Goal: Task Accomplishment & Management: Manage account settings

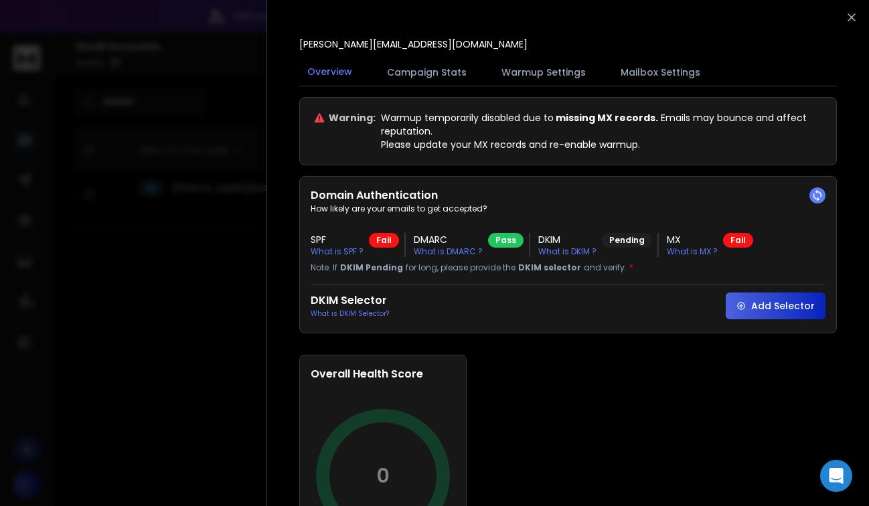
click at [820, 204] on p "How likely are your emails to get accepted?" at bounding box center [568, 209] width 515 height 11
click at [815, 194] on icon at bounding box center [817, 195] width 13 height 13
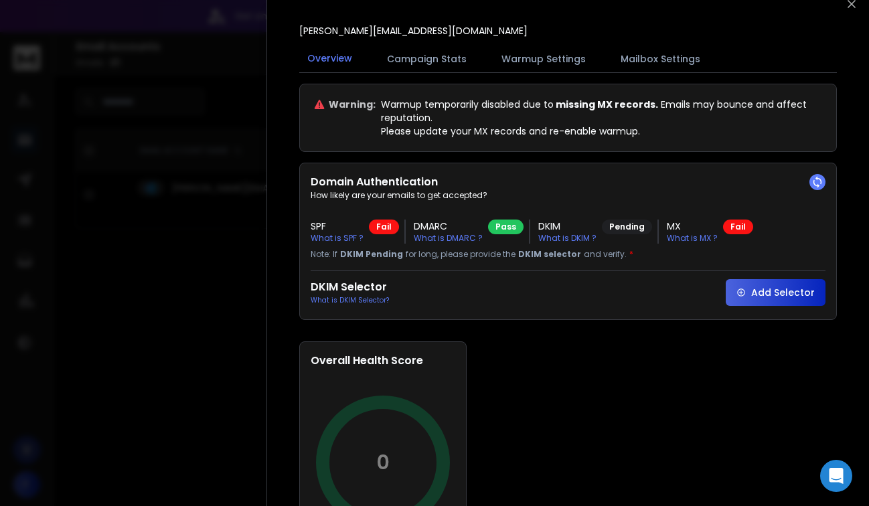
scroll to position [15, 0]
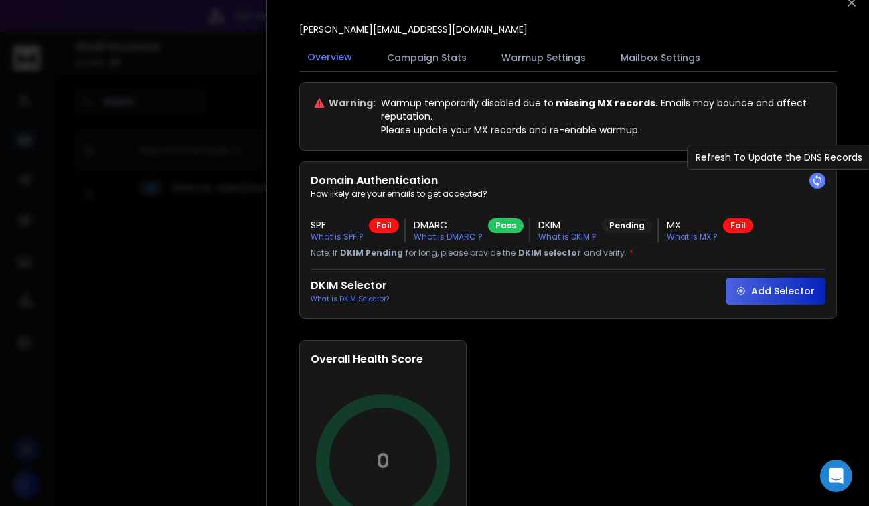
click at [813, 183] on icon at bounding box center [817, 181] width 9 height 12
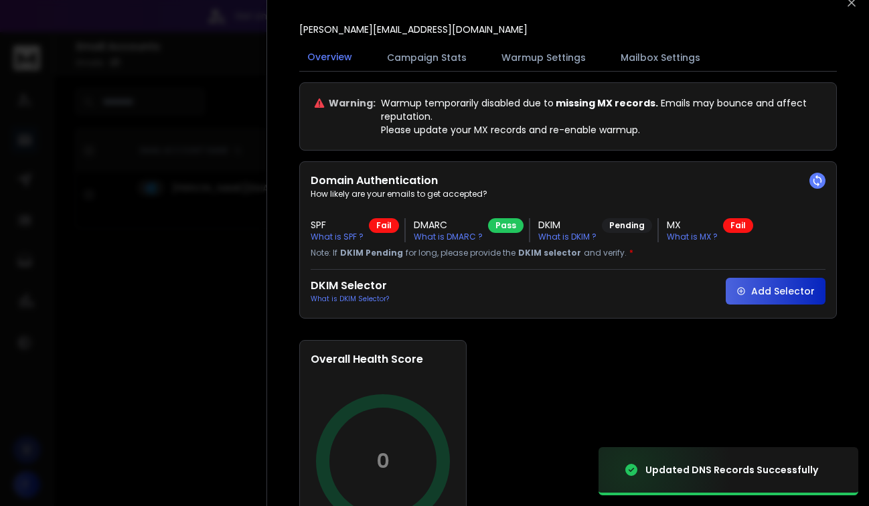
scroll to position [154, 0]
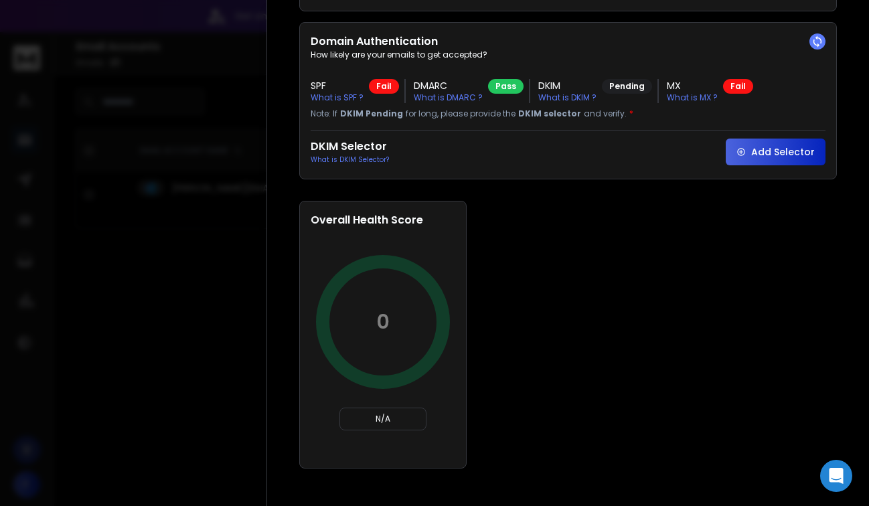
click at [274, 200] on div "Multi Select Table Sheet shreyash@luxeai.net Overview Campaign Stats Warmup Set…" at bounding box center [567, 253] width 602 height 506
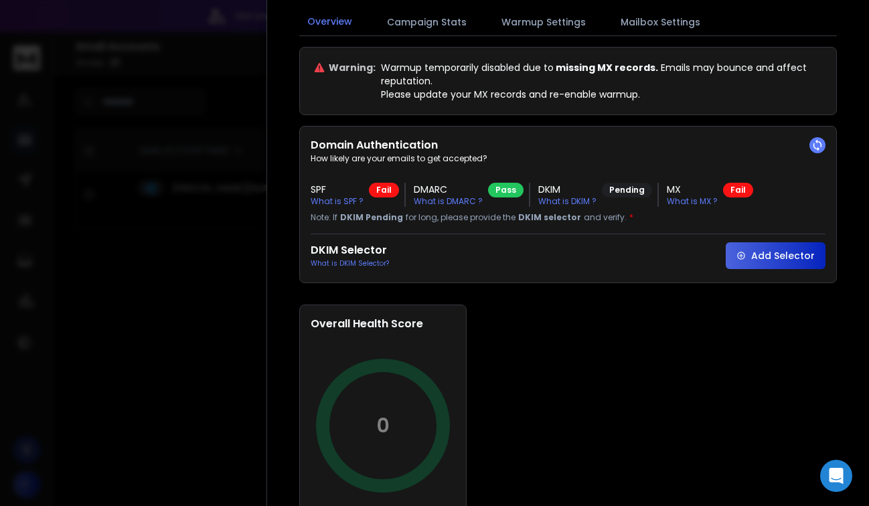
scroll to position [0, 0]
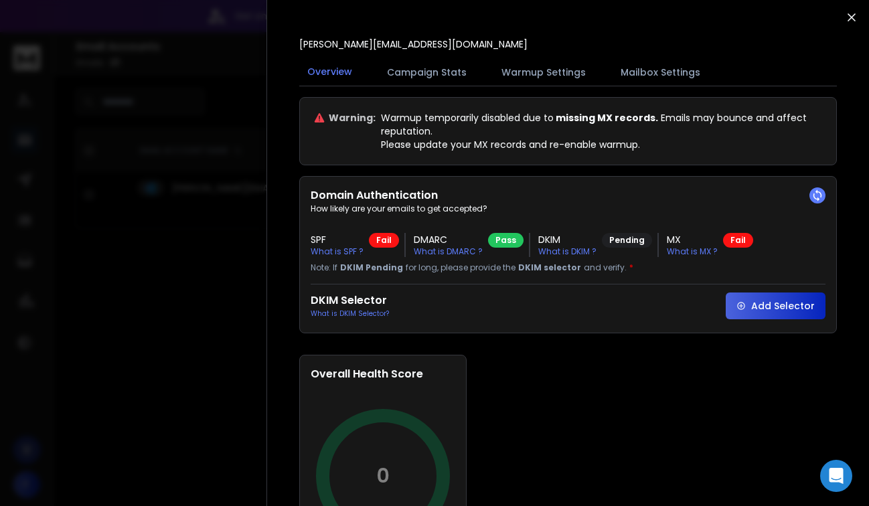
click at [848, 12] on icon "button" at bounding box center [851, 17] width 13 height 13
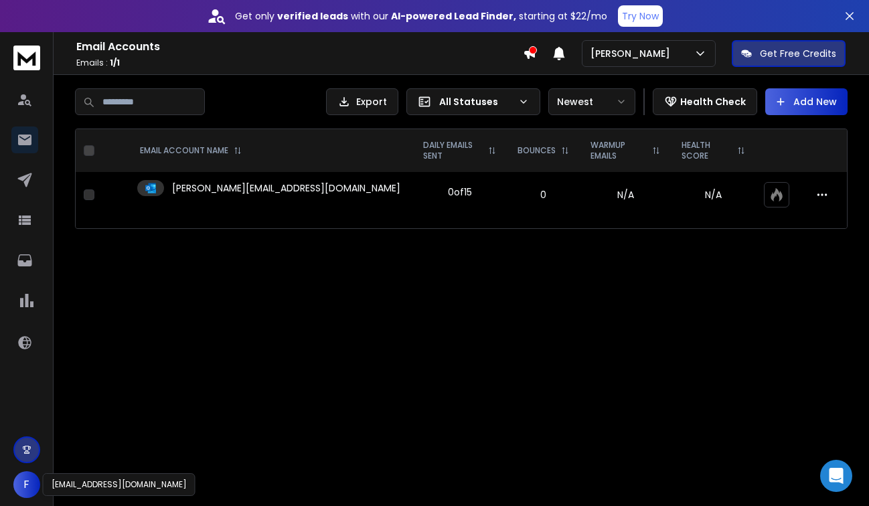
click at [25, 479] on span "F" at bounding box center [26, 484] width 27 height 27
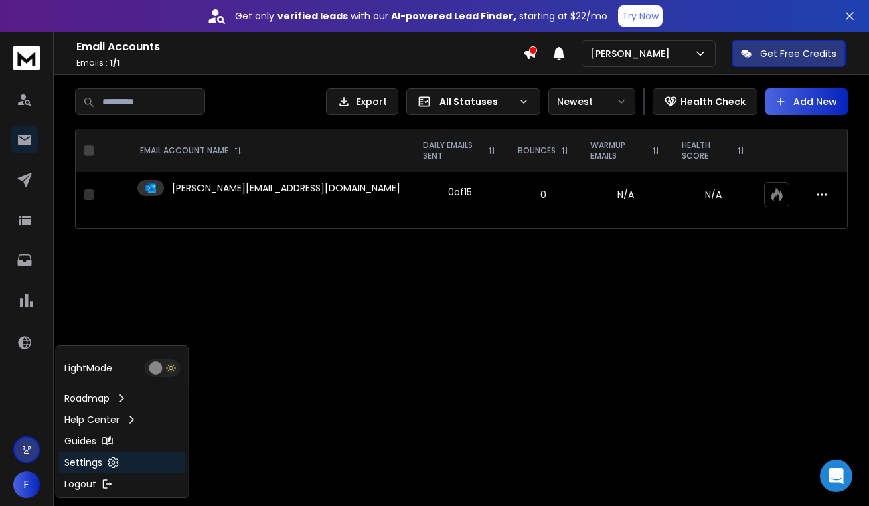
click at [85, 464] on p "Settings" at bounding box center [83, 462] width 38 height 13
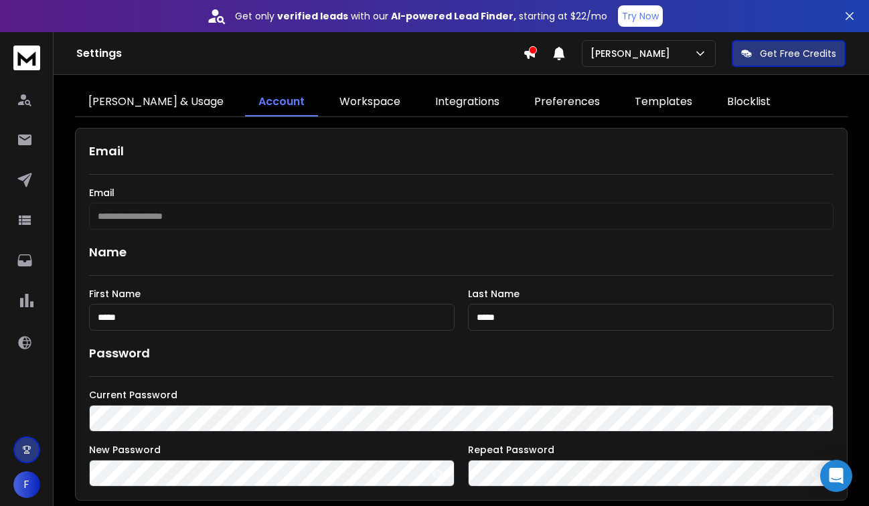
click at [424, 103] on link "Integrations" at bounding box center [467, 102] width 91 height 28
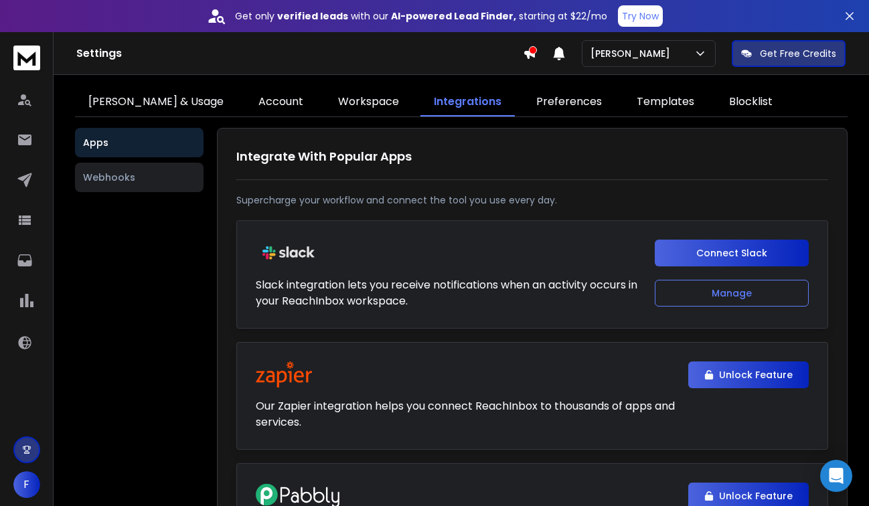
click at [523, 93] on link "Preferences" at bounding box center [569, 102] width 92 height 28
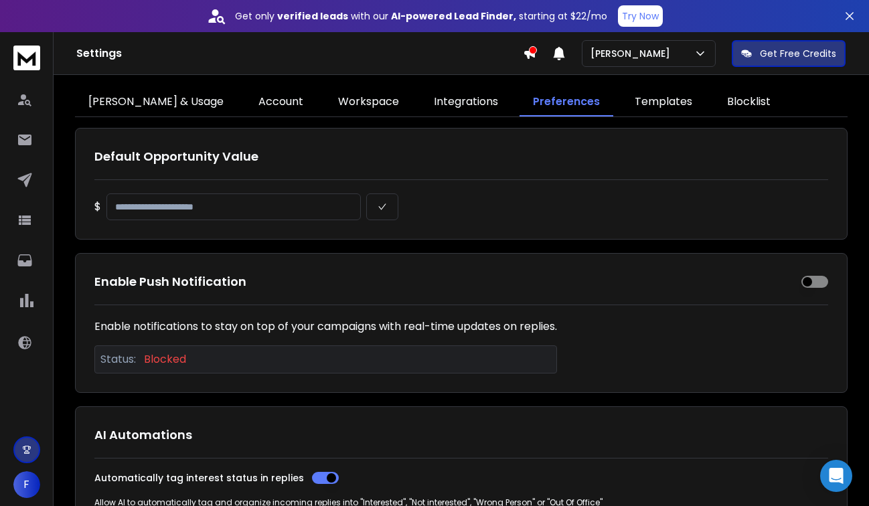
click at [424, 100] on link "Integrations" at bounding box center [465, 102] width 91 height 28
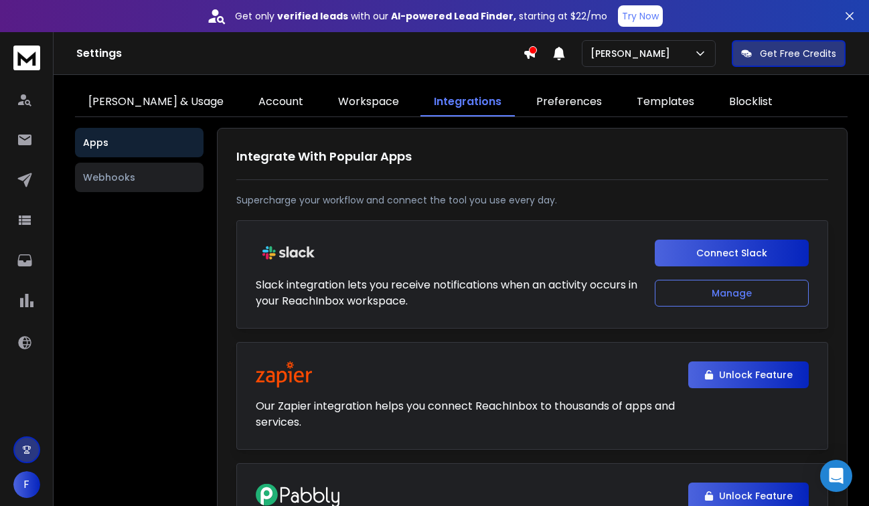
click at [180, 177] on button "Webhooks" at bounding box center [139, 177] width 129 height 29
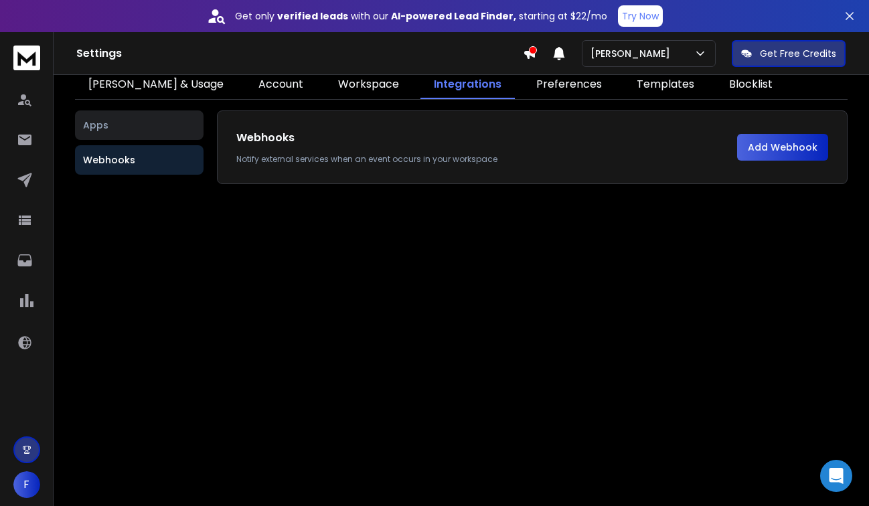
scroll to position [19, 0]
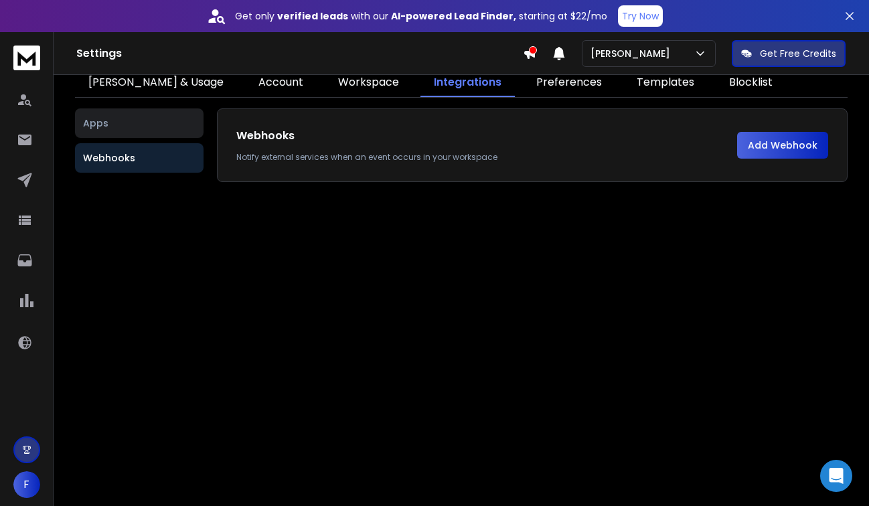
click at [623, 94] on link "Templates" at bounding box center [665, 83] width 84 height 28
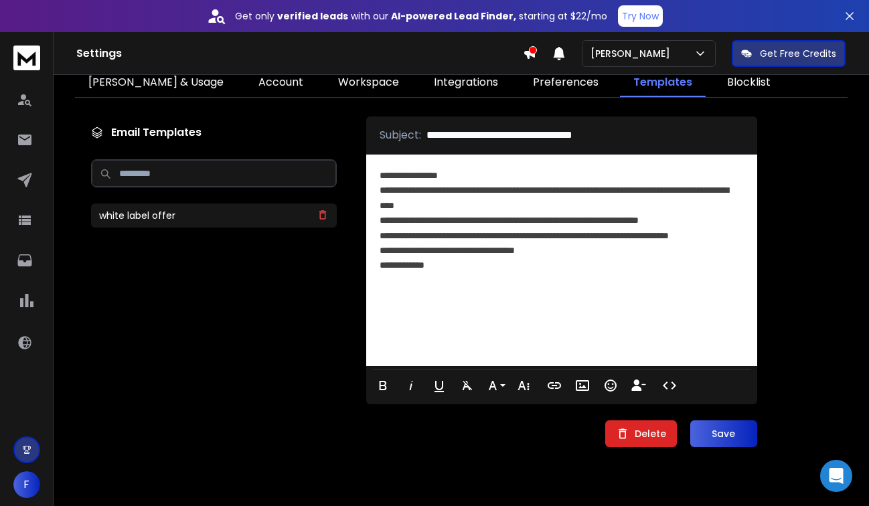
click at [714, 92] on link "Blocklist" at bounding box center [749, 83] width 70 height 28
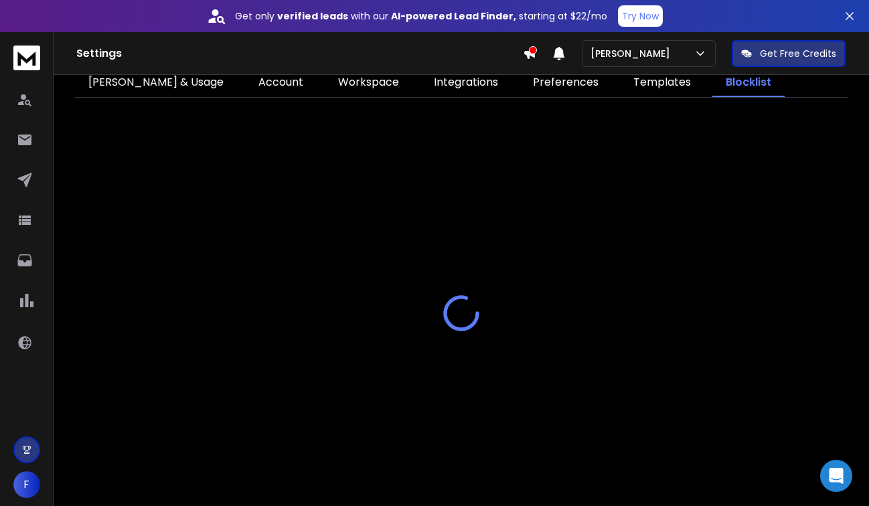
click at [620, 87] on link "Templates" at bounding box center [662, 83] width 84 height 28
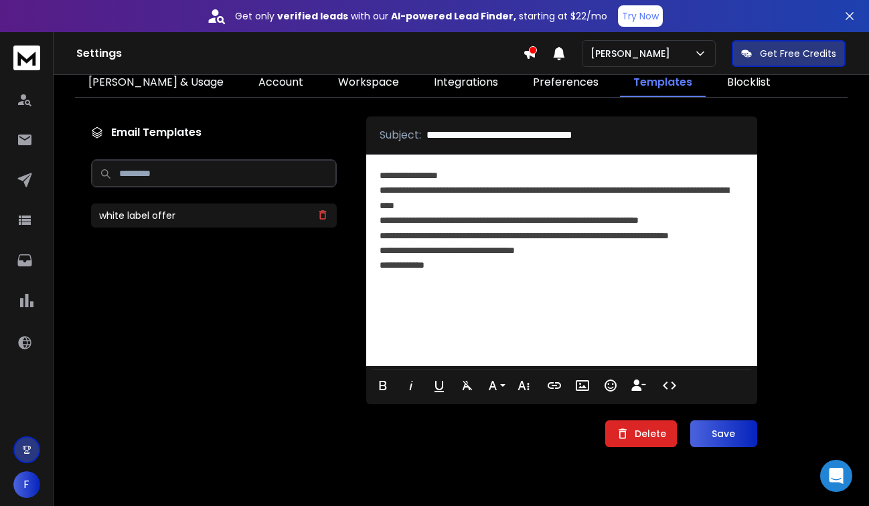
click at [519, 86] on link "Preferences" at bounding box center [565, 83] width 92 height 28
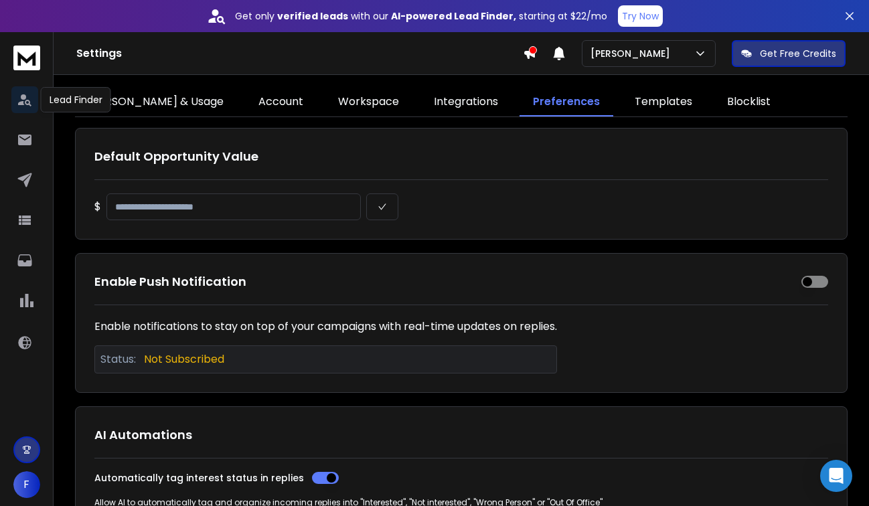
click at [29, 90] on link at bounding box center [24, 99] width 27 height 27
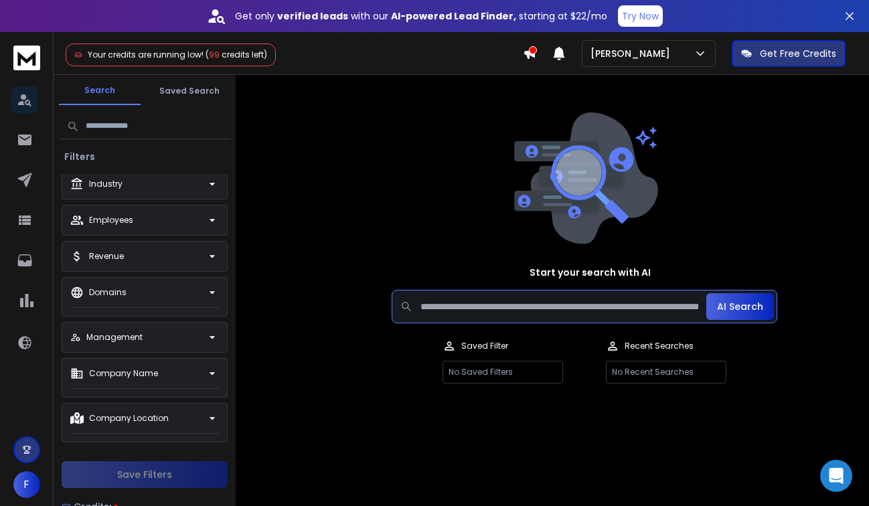
scroll to position [32, 0]
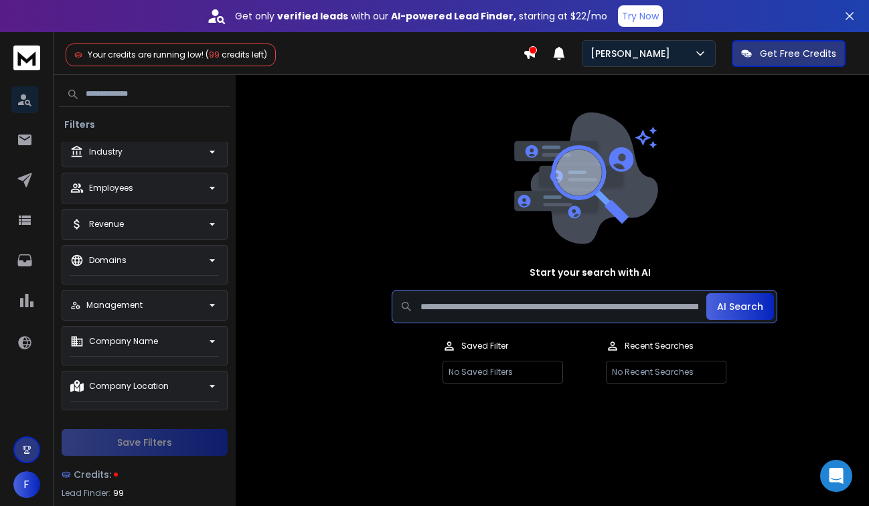
click at [640, 53] on p "[PERSON_NAME]" at bounding box center [632, 53] width 85 height 13
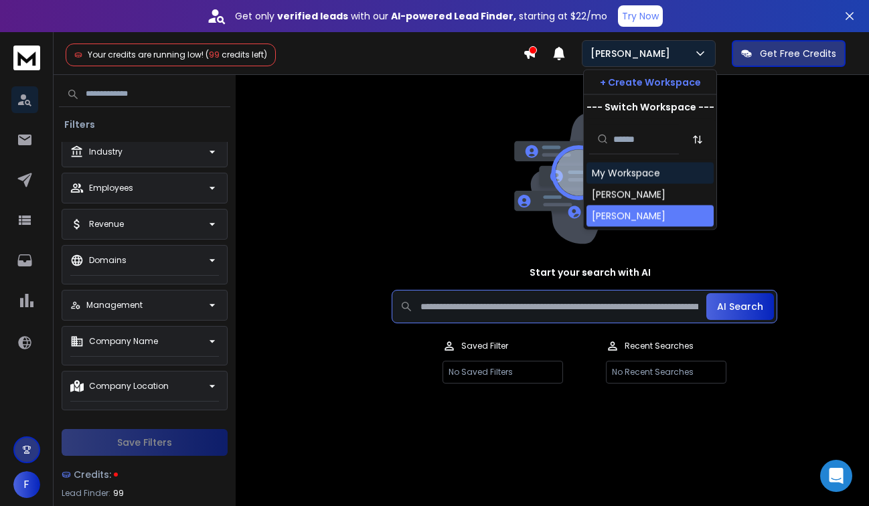
click at [640, 53] on p "[PERSON_NAME]" at bounding box center [632, 53] width 85 height 13
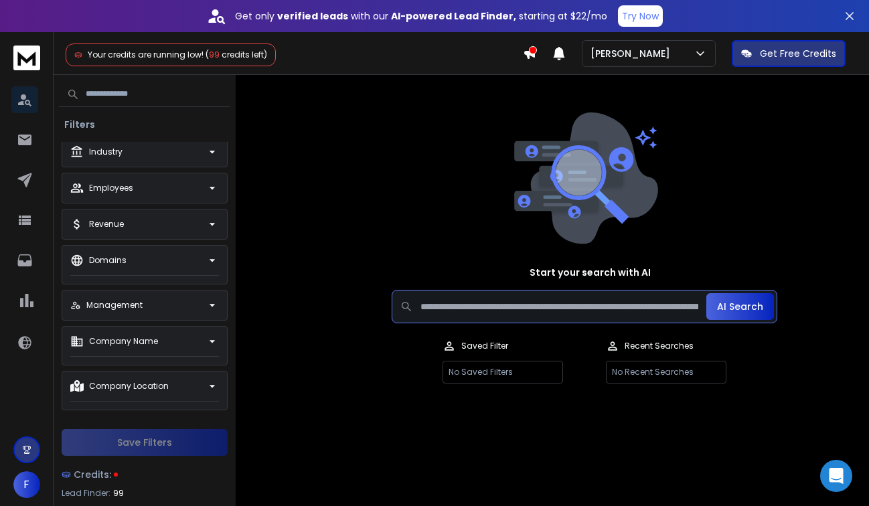
click at [221, 51] on span "( 99 credits left)" at bounding box center [237, 54] width 62 height 11
click at [37, 57] on img at bounding box center [26, 58] width 27 height 25
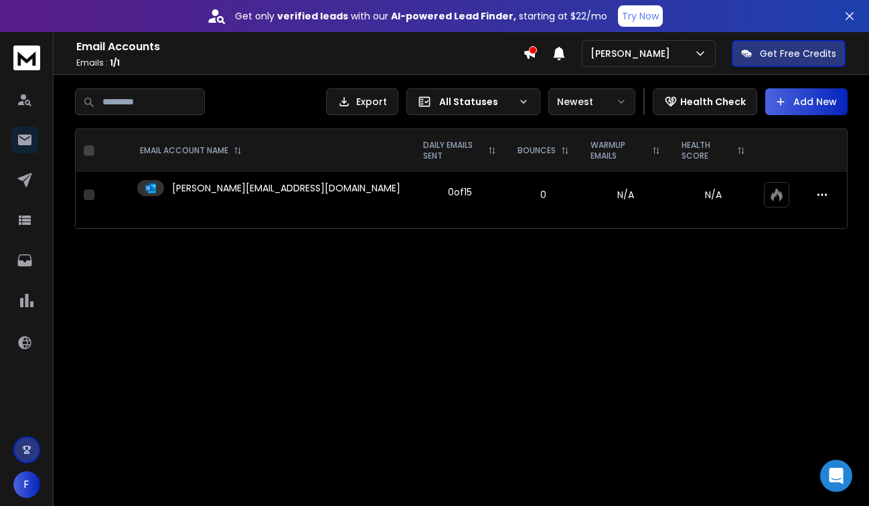
click at [817, 193] on icon at bounding box center [822, 194] width 10 height 2
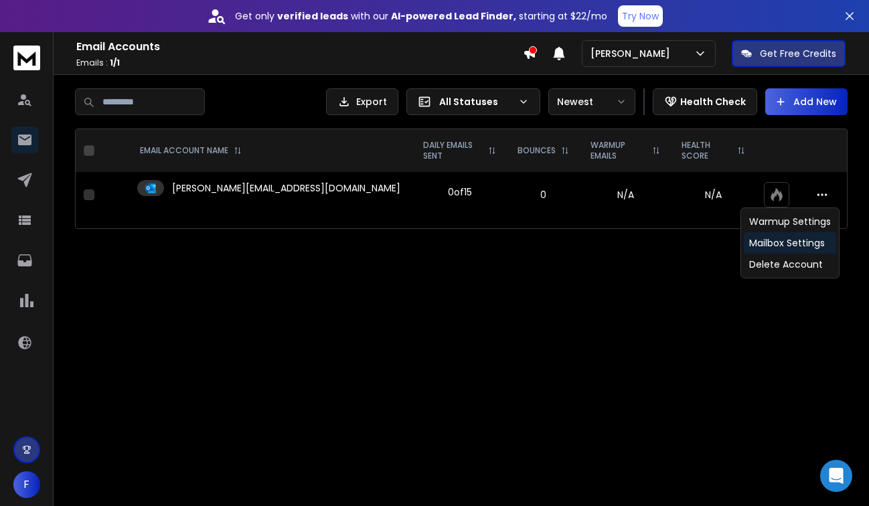
click at [804, 239] on div "Mailbox Settings" at bounding box center [790, 242] width 92 height 21
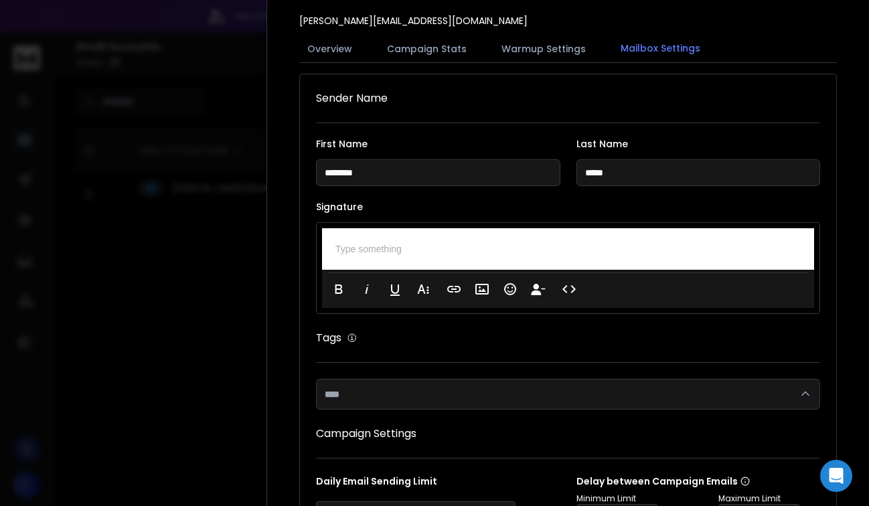
scroll to position [26, 0]
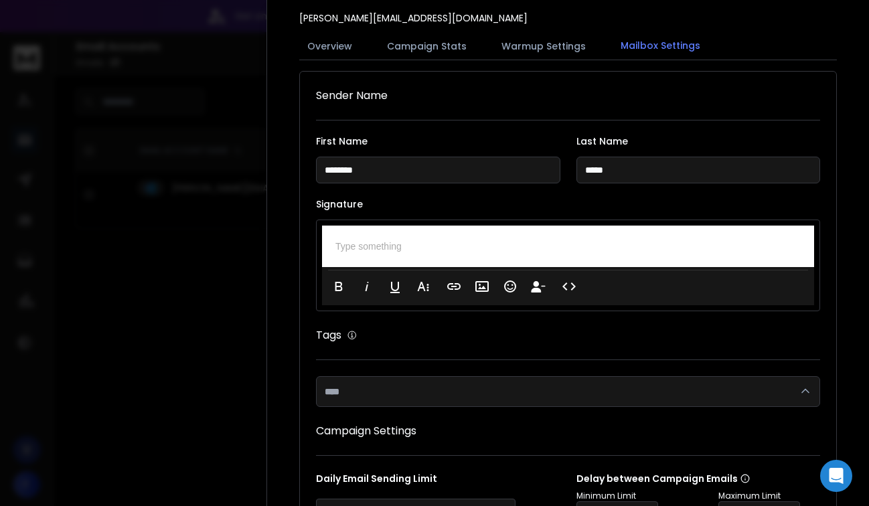
click at [551, 52] on button "Warmup Settings" at bounding box center [543, 45] width 100 height 29
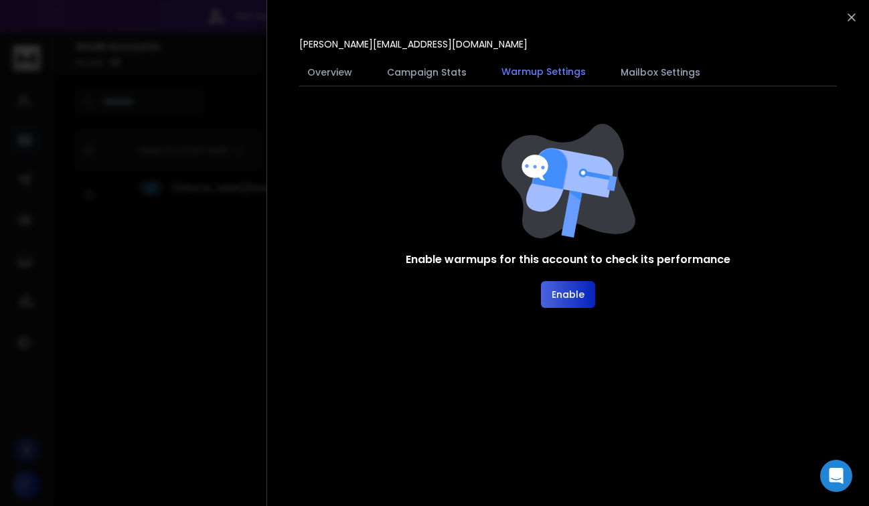
click at [653, 74] on button "Mailbox Settings" at bounding box center [661, 72] width 96 height 29
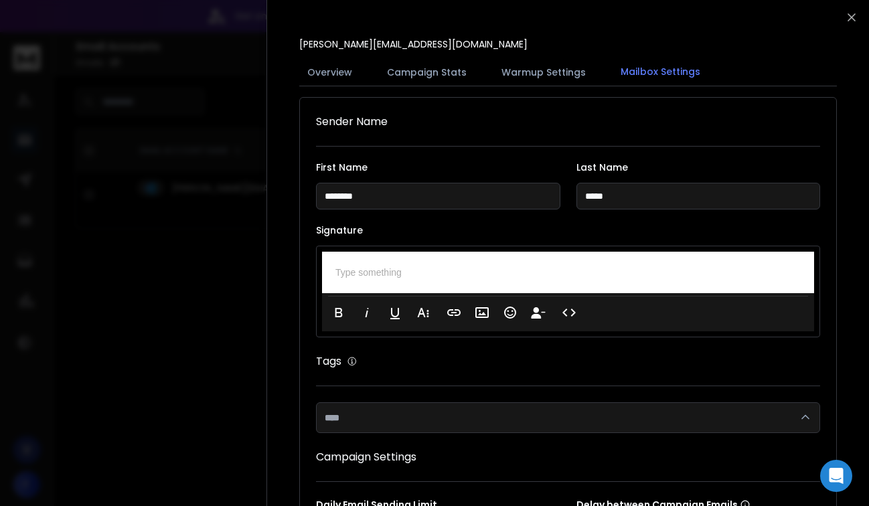
click at [446, 80] on button "Campaign Stats" at bounding box center [427, 72] width 96 height 29
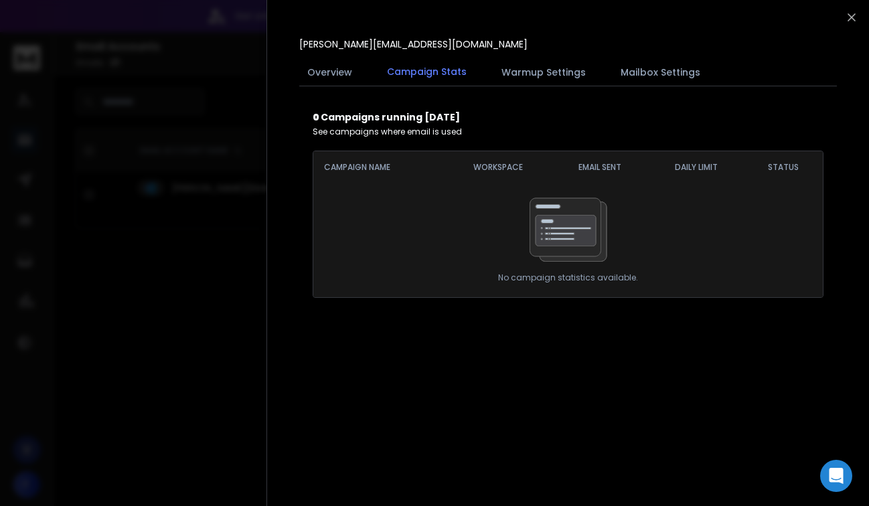
click at [366, 71] on div "Overview Campaign Stats Warmup Settings Mailbox Settings" at bounding box center [568, 72] width 538 height 27
click at [349, 71] on button "Overview" at bounding box center [329, 72] width 61 height 29
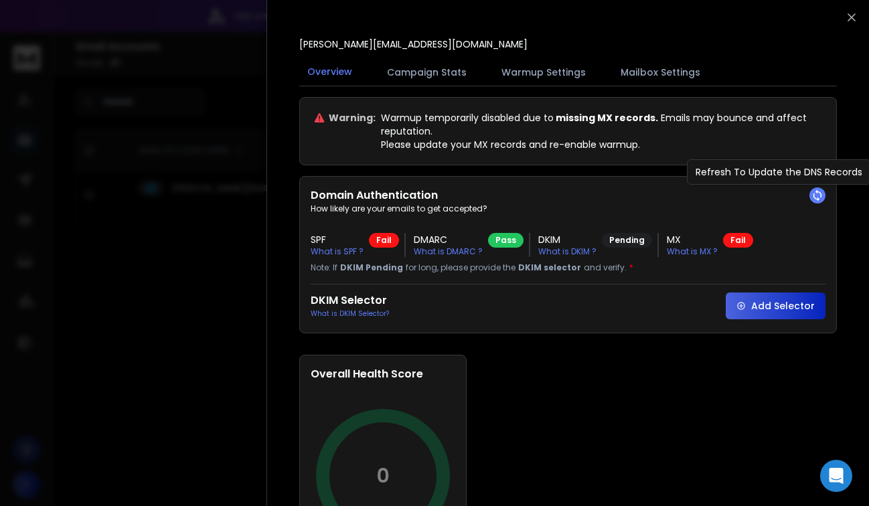
click at [811, 201] on icon at bounding box center [817, 195] width 13 height 13
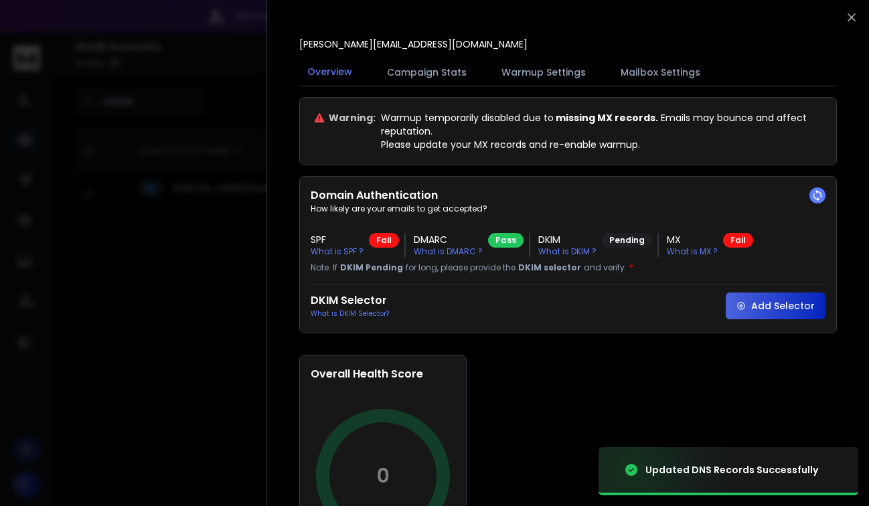
click at [512, 76] on button "Warmup Settings" at bounding box center [543, 72] width 100 height 29
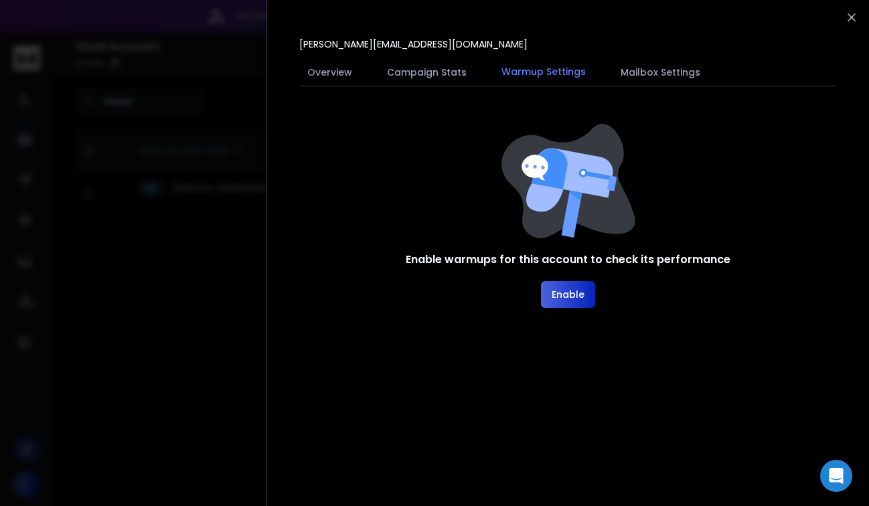
click at [561, 294] on button "Enable" at bounding box center [568, 294] width 54 height 27
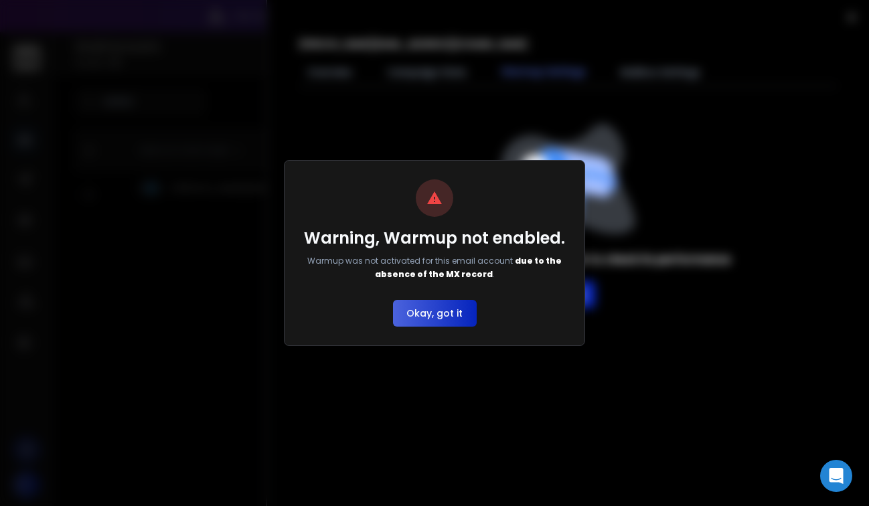
click at [426, 315] on button "Okay, got it" at bounding box center [435, 313] width 84 height 27
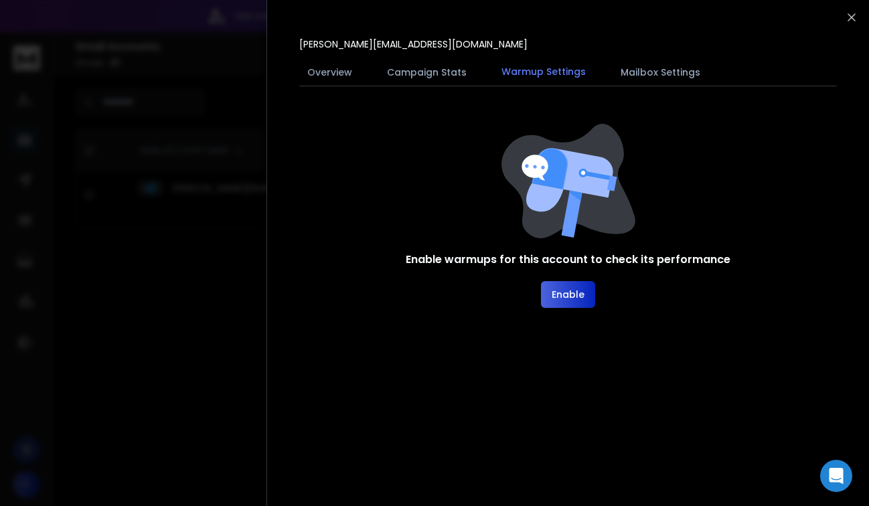
click at [580, 294] on button "Enable" at bounding box center [568, 294] width 54 height 27
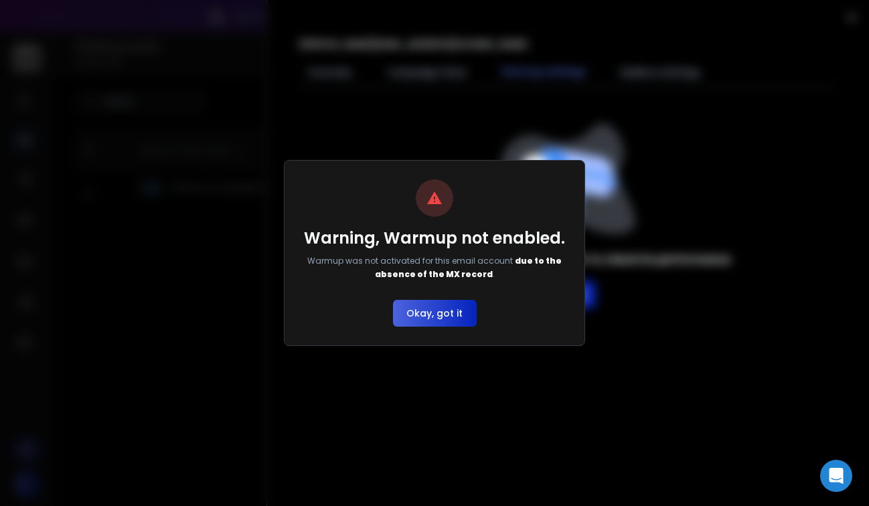
click at [454, 325] on button "Okay, got it" at bounding box center [435, 313] width 84 height 27
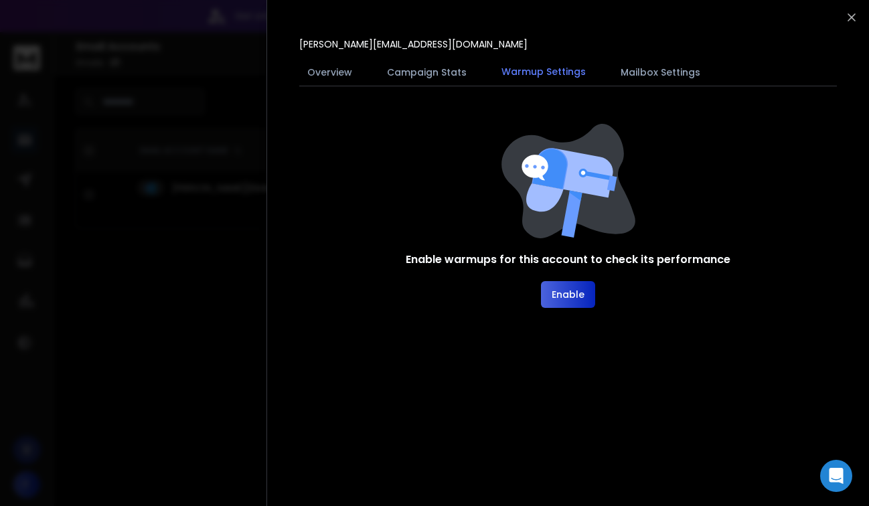
click at [335, 72] on button "Overview" at bounding box center [329, 72] width 61 height 29
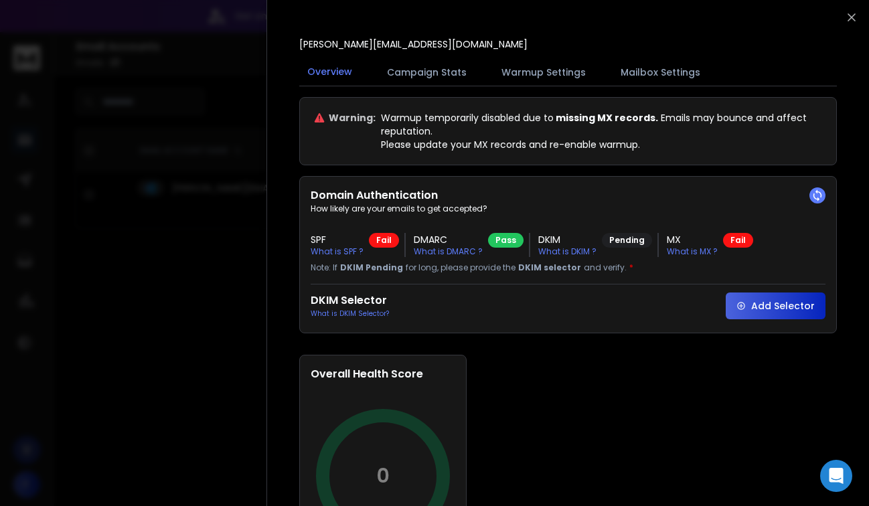
click at [760, 302] on button "Add Selector" at bounding box center [776, 306] width 100 height 27
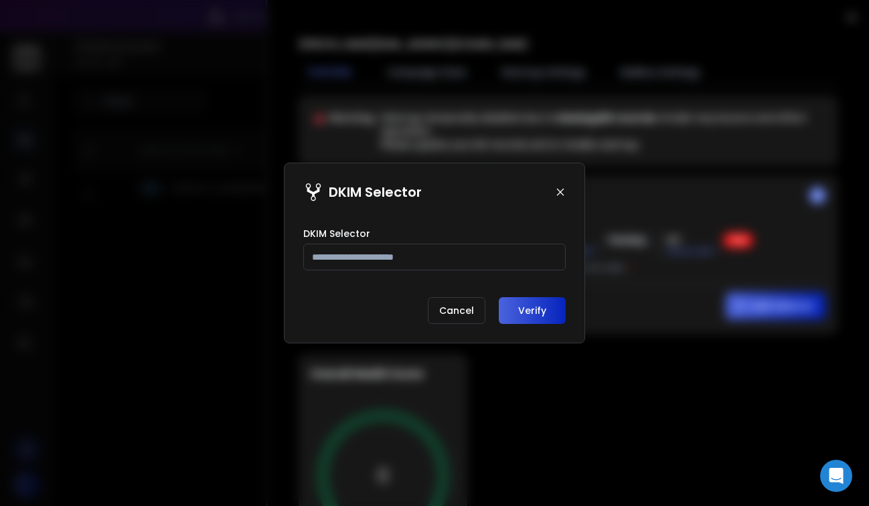
click at [492, 252] on input "text" at bounding box center [434, 257] width 262 height 27
click at [565, 197] on div "DKIM Selector" at bounding box center [434, 192] width 262 height 20
click at [558, 197] on icon at bounding box center [560, 192] width 11 height 11
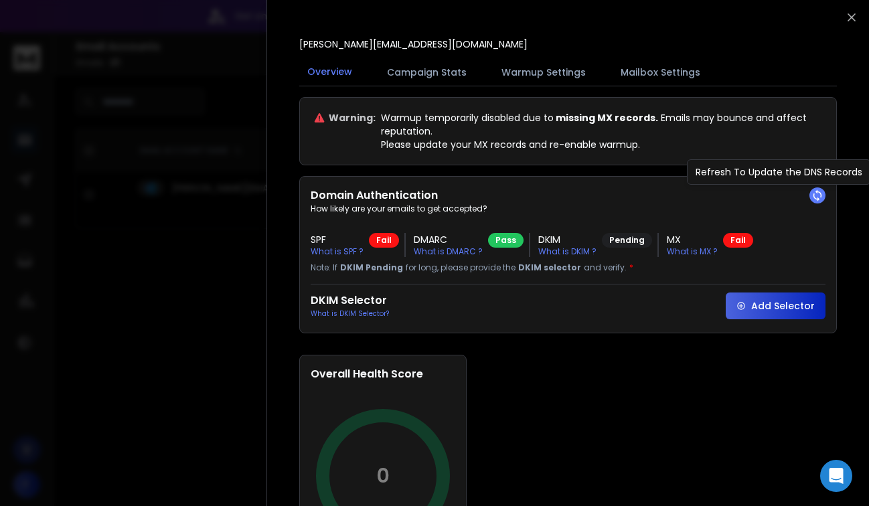
click at [813, 193] on icon at bounding box center [817, 195] width 13 height 13
click at [549, 82] on button "Warmup Settings" at bounding box center [543, 72] width 100 height 29
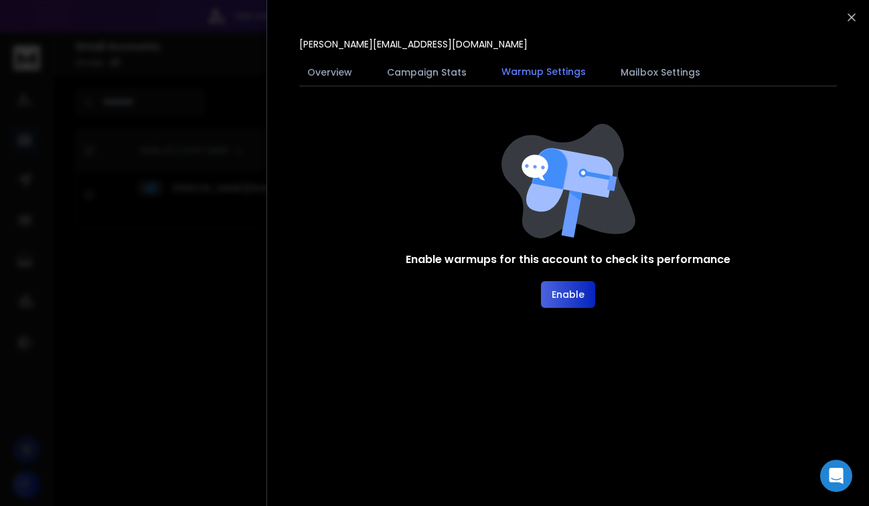
click at [566, 301] on button "Enable" at bounding box center [568, 294] width 54 height 27
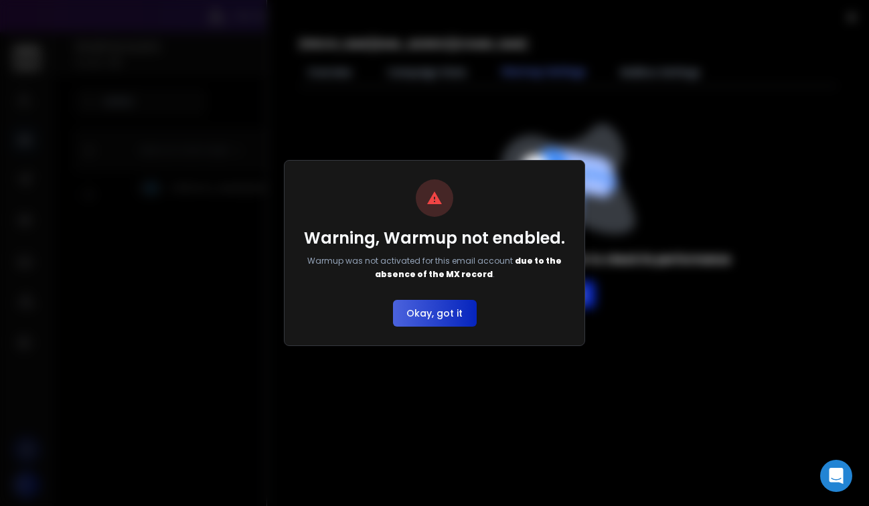
click at [431, 301] on button "Okay, got it" at bounding box center [435, 313] width 84 height 27
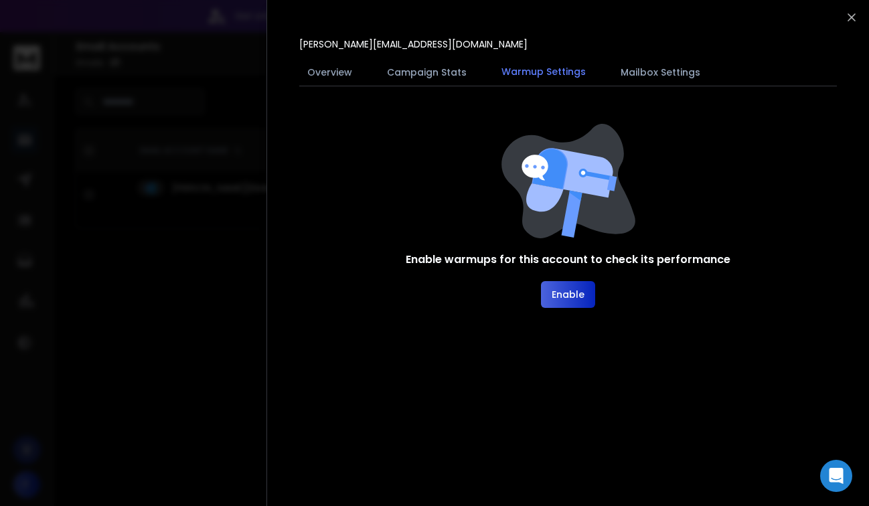
click at [328, 80] on button "Overview" at bounding box center [329, 72] width 61 height 29
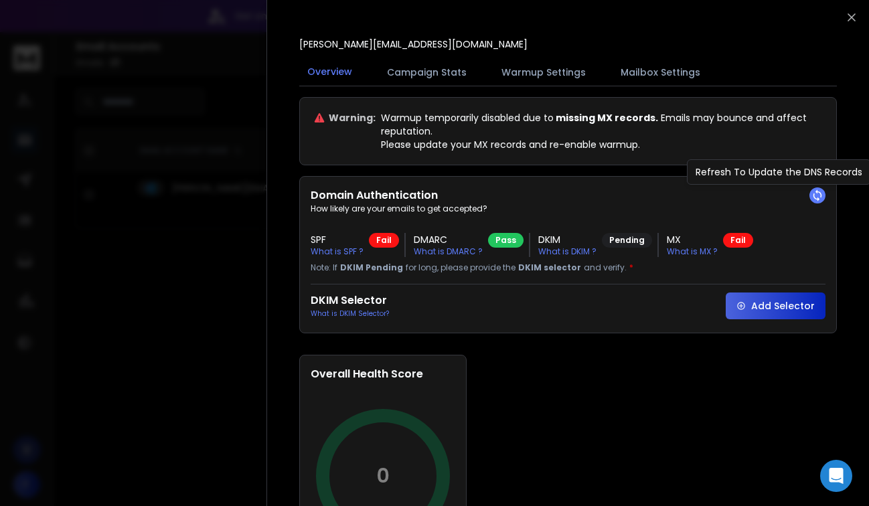
click at [813, 190] on icon at bounding box center [817, 195] width 9 height 12
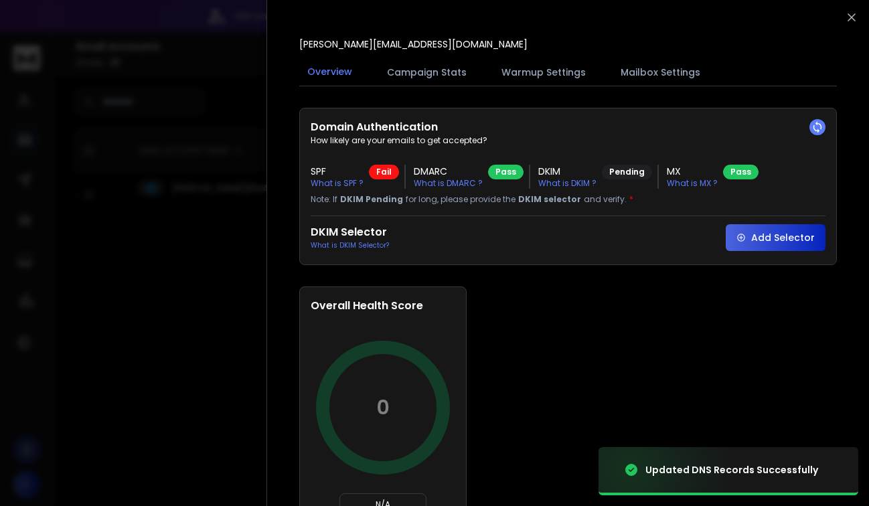
click at [634, 55] on div "shreyash@luxeai.net Overview Campaign Stats Warmup Settings Mailbox Settings Do…" at bounding box center [568, 296] width 570 height 560
click at [633, 68] on button "Mailbox Settings" at bounding box center [661, 72] width 96 height 29
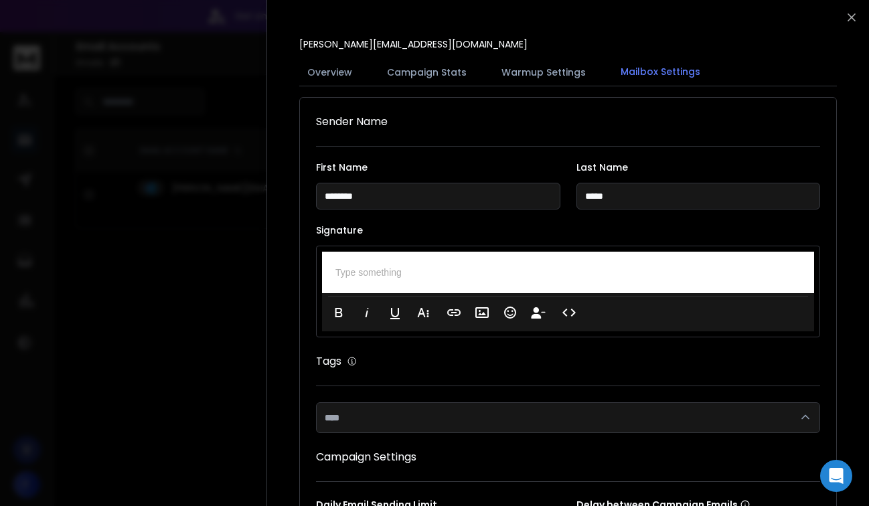
click at [447, 70] on button "Campaign Stats" at bounding box center [427, 72] width 96 height 29
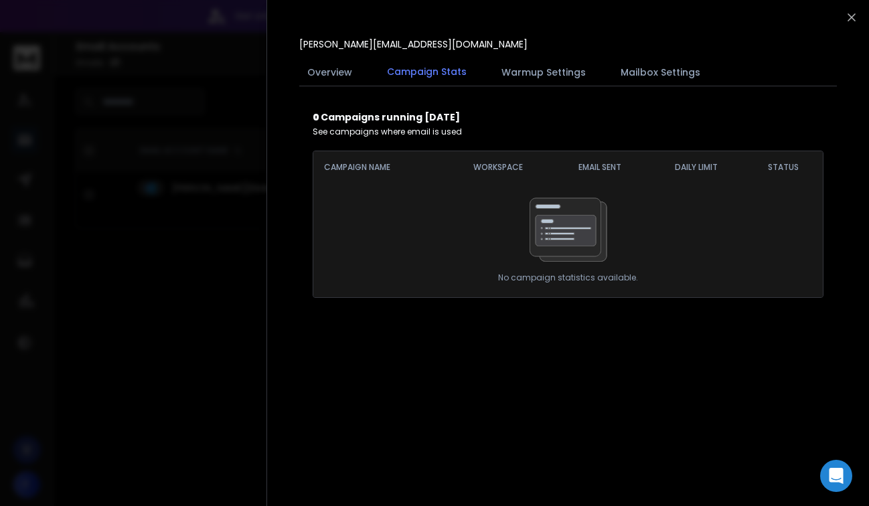
click at [548, 76] on button "Warmup Settings" at bounding box center [543, 72] width 100 height 29
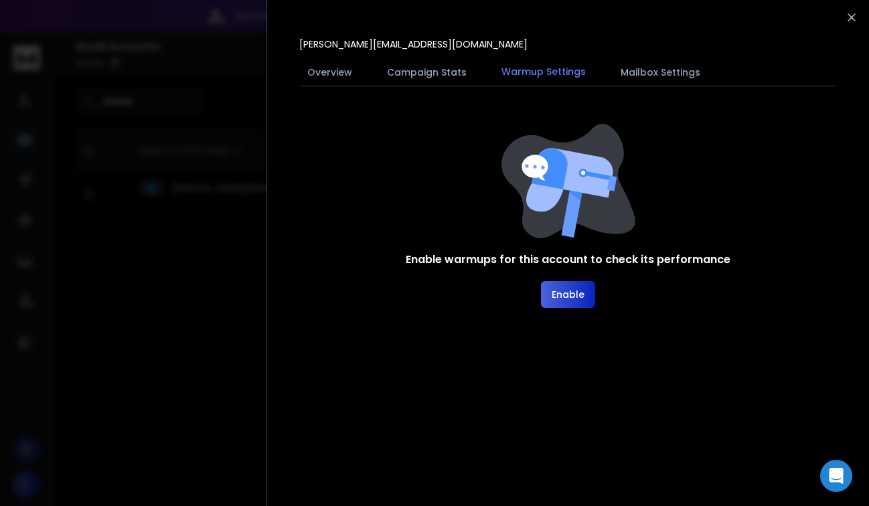
click at [560, 289] on button "Enable" at bounding box center [568, 294] width 54 height 27
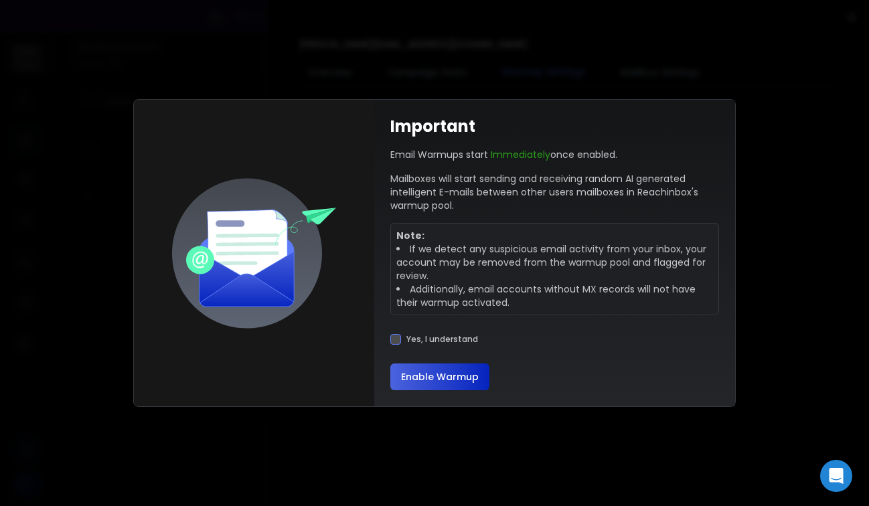
click at [419, 344] on label "Yes, I understand" at bounding box center [442, 339] width 72 height 11
click at [396, 340] on button "Yes, I understand" at bounding box center [395, 339] width 11 height 11
click at [406, 372] on button "Enable Warmup" at bounding box center [439, 376] width 99 height 27
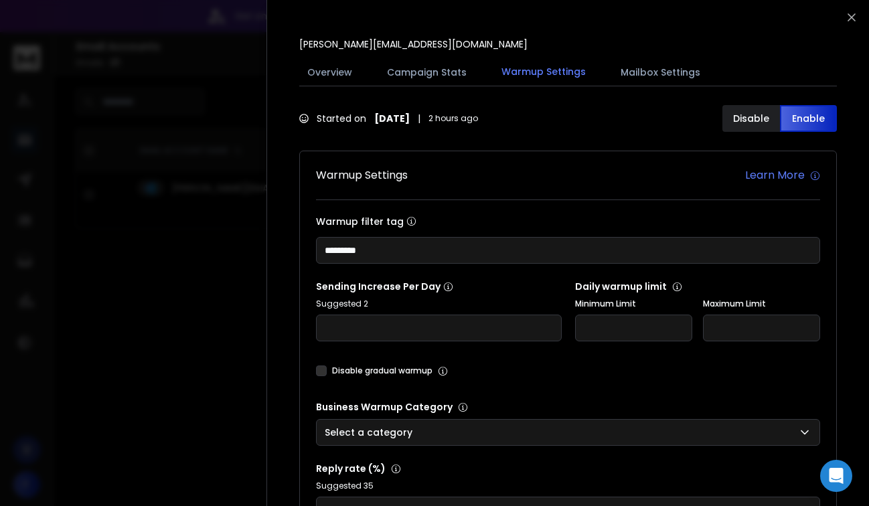
click at [332, 74] on button "Overview" at bounding box center [329, 72] width 61 height 29
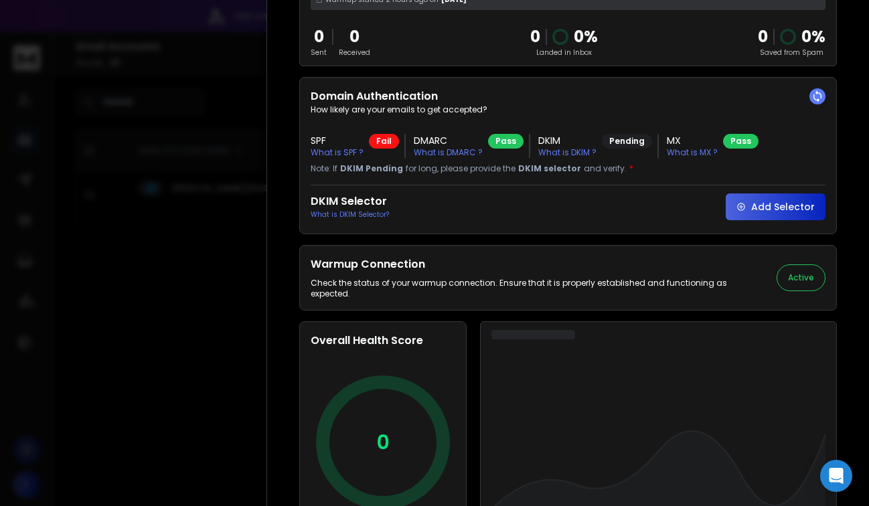
scroll to position [208, 0]
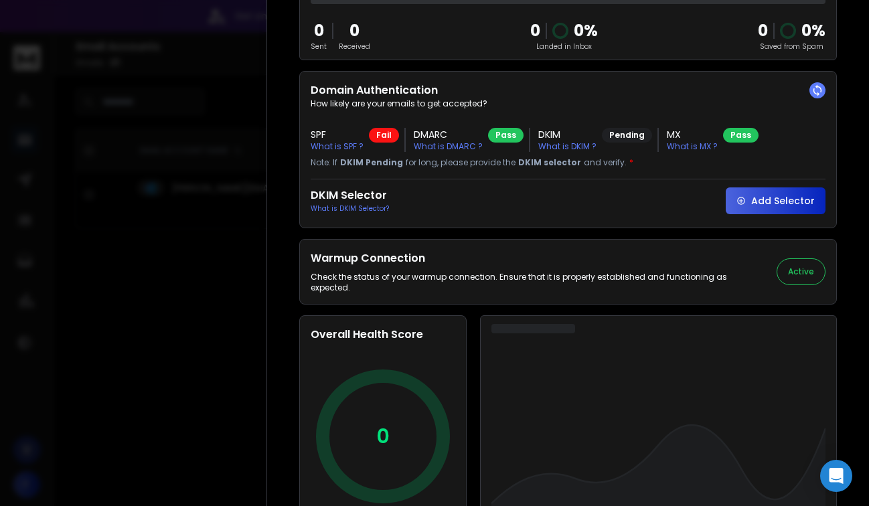
click at [807, 272] on button "Active" at bounding box center [801, 271] width 49 height 27
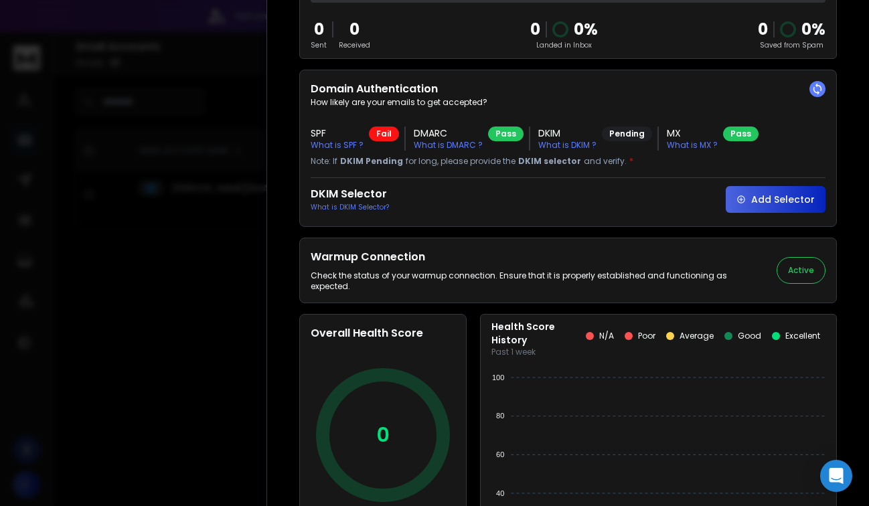
scroll to position [0, 0]
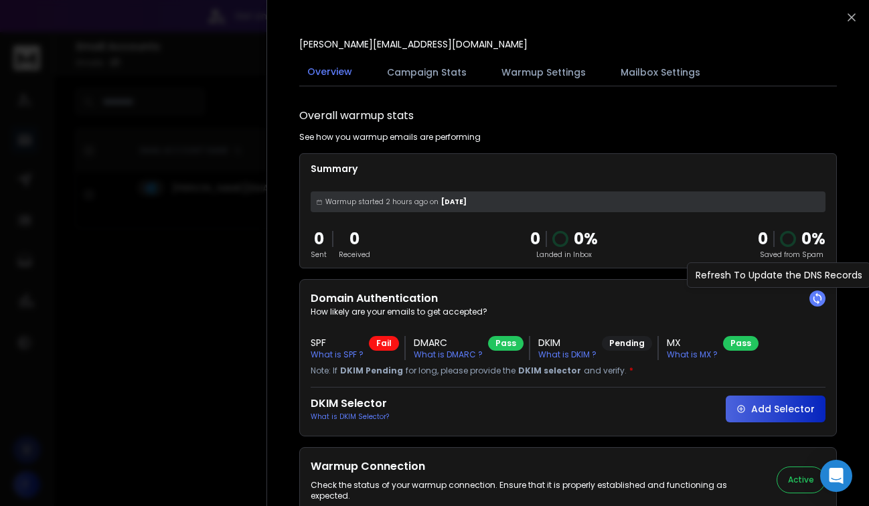
click at [815, 299] on icon at bounding box center [817, 298] width 13 height 13
click at [412, 75] on button "Campaign Stats" at bounding box center [427, 72] width 96 height 29
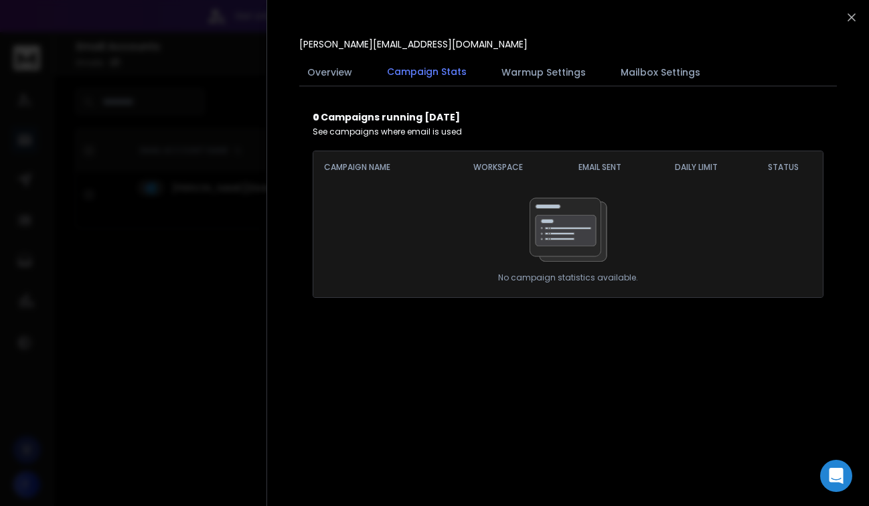
click at [548, 74] on button "Warmup Settings" at bounding box center [543, 72] width 100 height 29
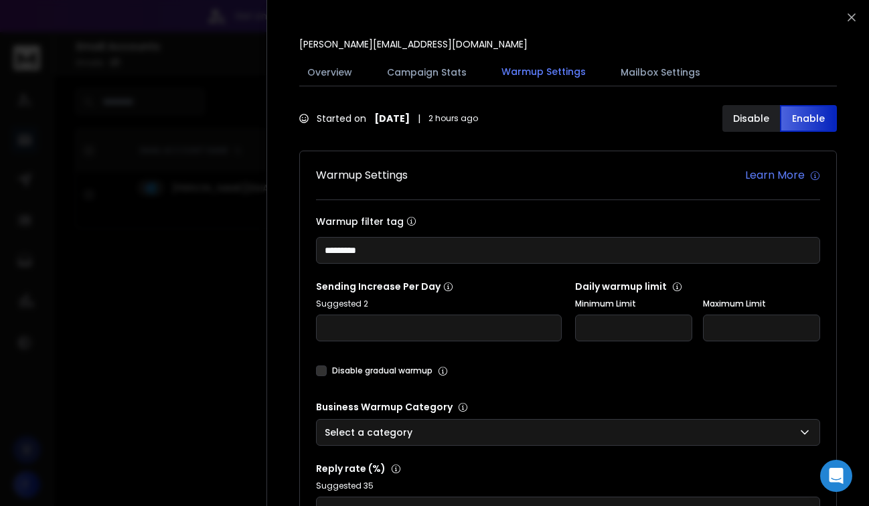
click at [343, 73] on button "Overview" at bounding box center [329, 72] width 61 height 29
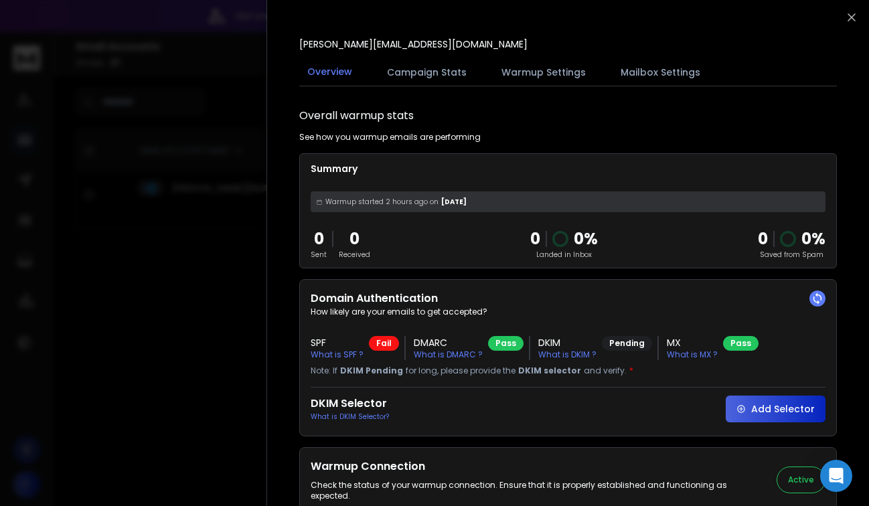
click at [416, 79] on button "Campaign Stats" at bounding box center [427, 72] width 96 height 29
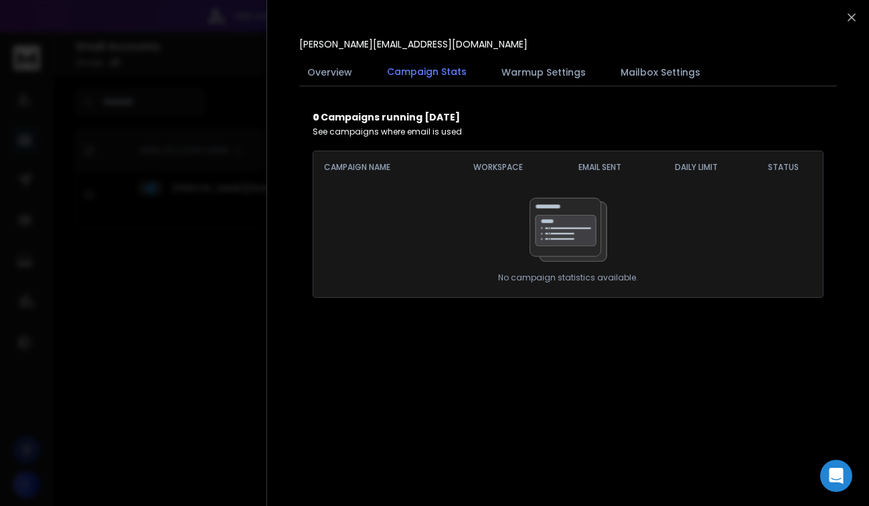
click at [535, 72] on button "Warmup Settings" at bounding box center [543, 72] width 100 height 29
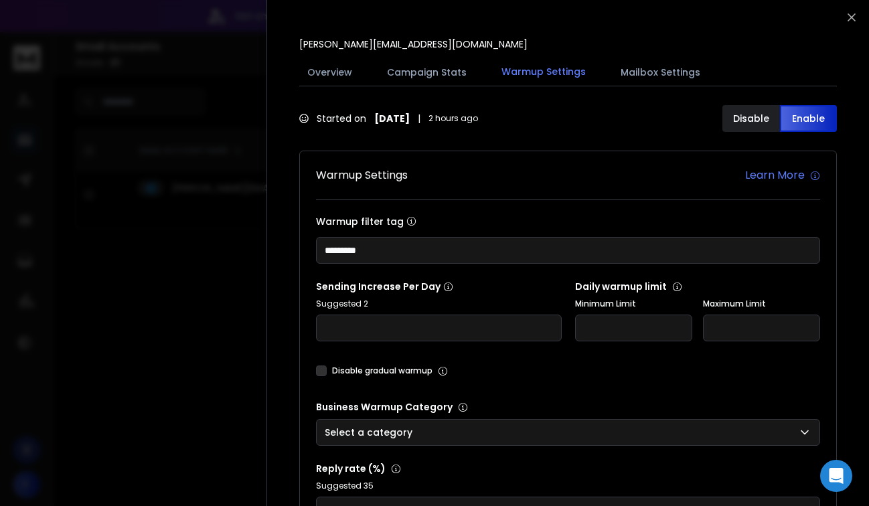
click at [639, 71] on button "Mailbox Settings" at bounding box center [661, 72] width 96 height 29
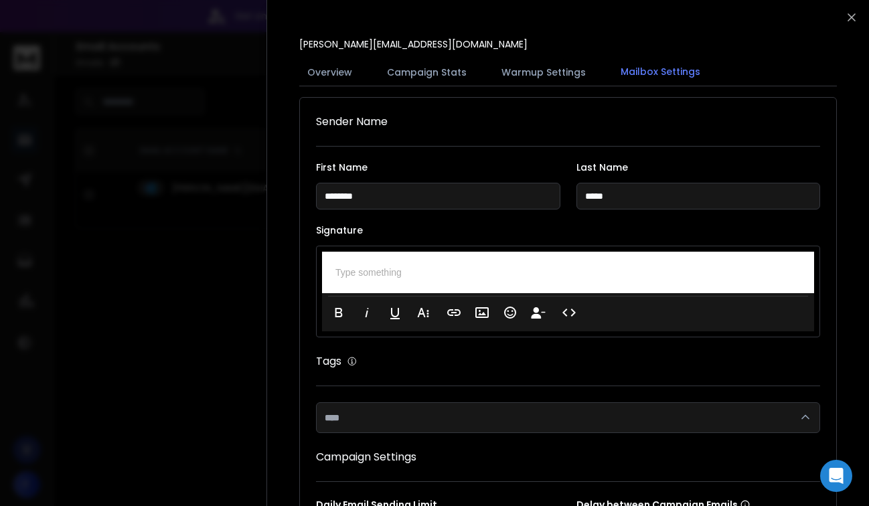
click at [318, 80] on button "Overview" at bounding box center [329, 72] width 61 height 29
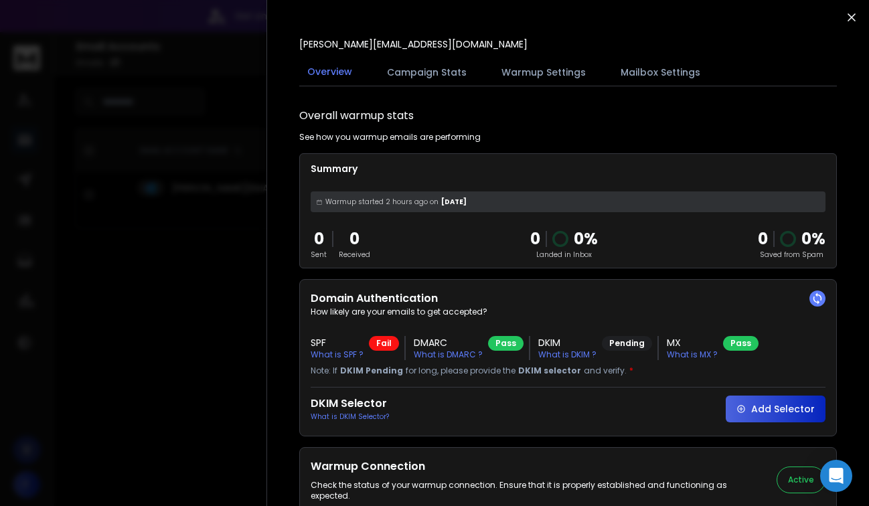
click at [845, 16] on icon "button" at bounding box center [851, 17] width 13 height 13
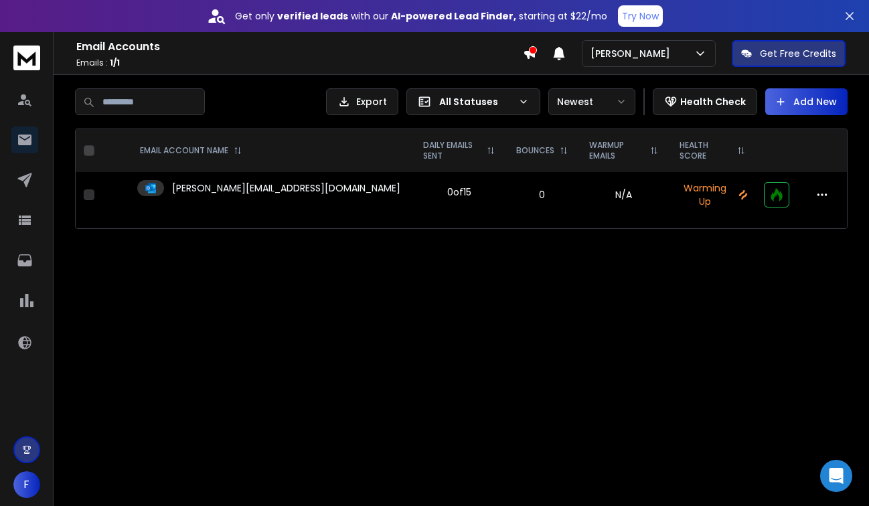
click at [447, 190] on div "0 of 15" at bounding box center [459, 191] width 24 height 13
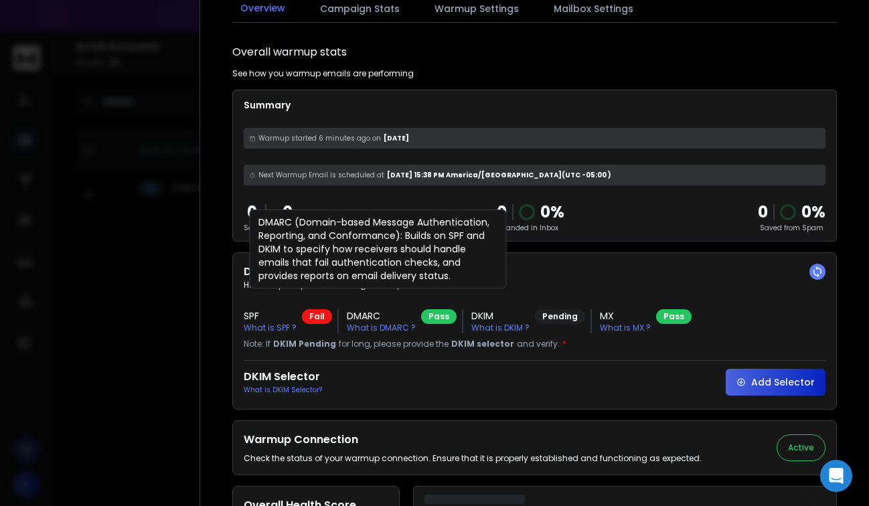
scroll to position [100, 0]
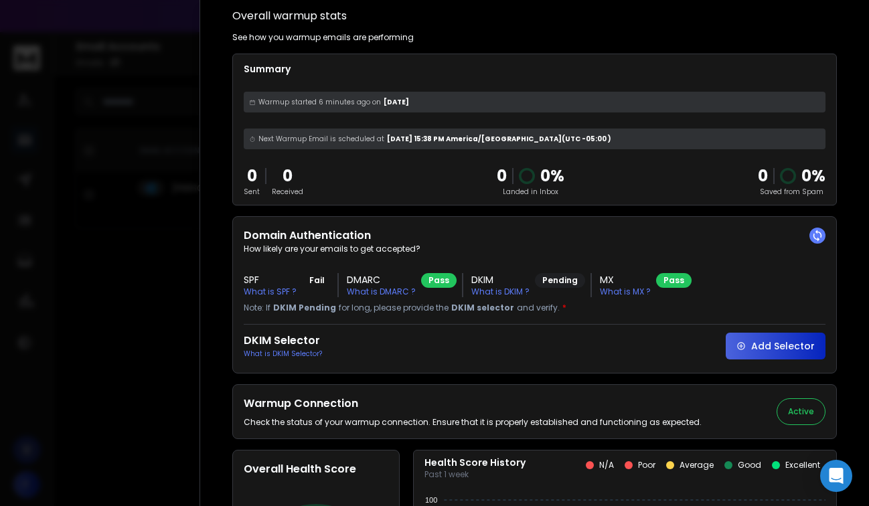
click at [315, 278] on div "Fail" at bounding box center [317, 280] width 30 height 15
click at [752, 339] on button "Add Selector" at bounding box center [776, 346] width 100 height 27
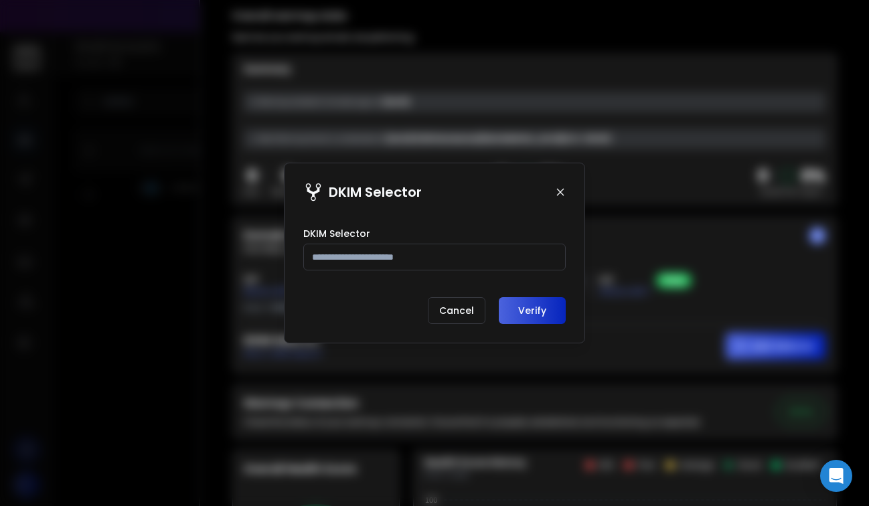
click at [440, 260] on input "text" at bounding box center [434, 257] width 262 height 27
paste input "**********"
type input "**********"
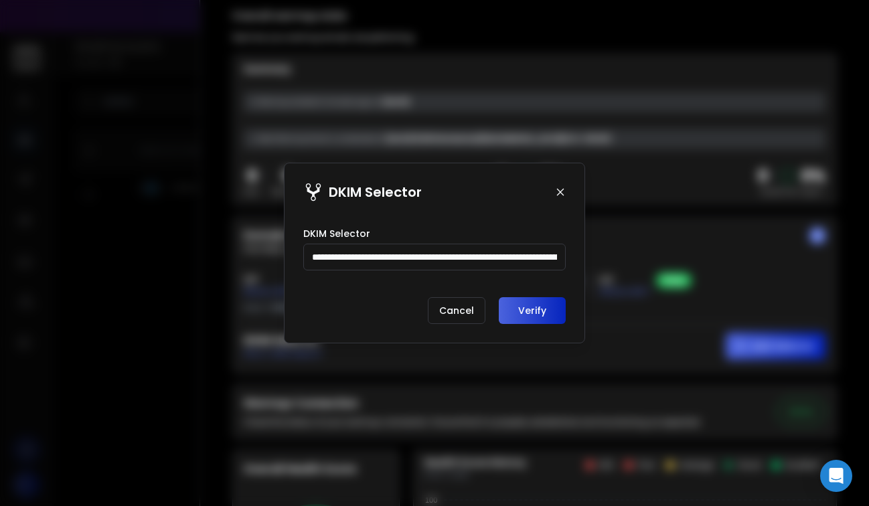
click at [531, 311] on button "Verify" at bounding box center [532, 310] width 67 height 27
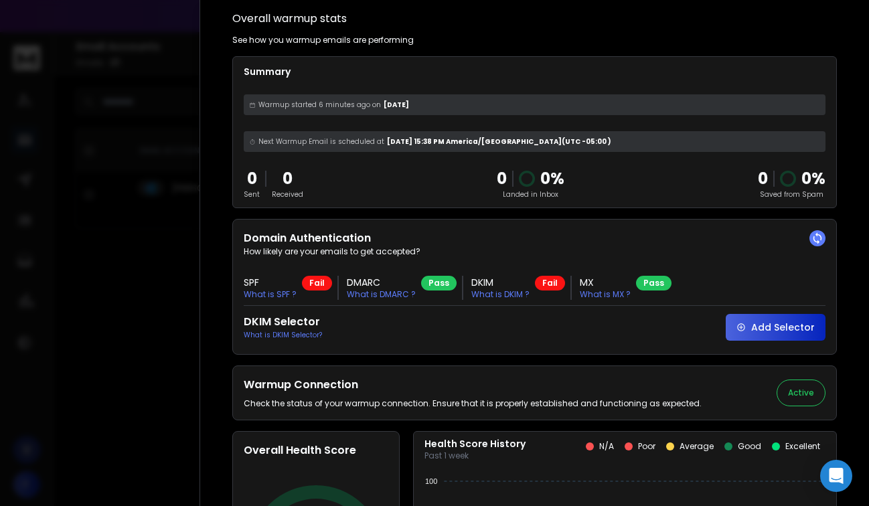
scroll to position [80, 0]
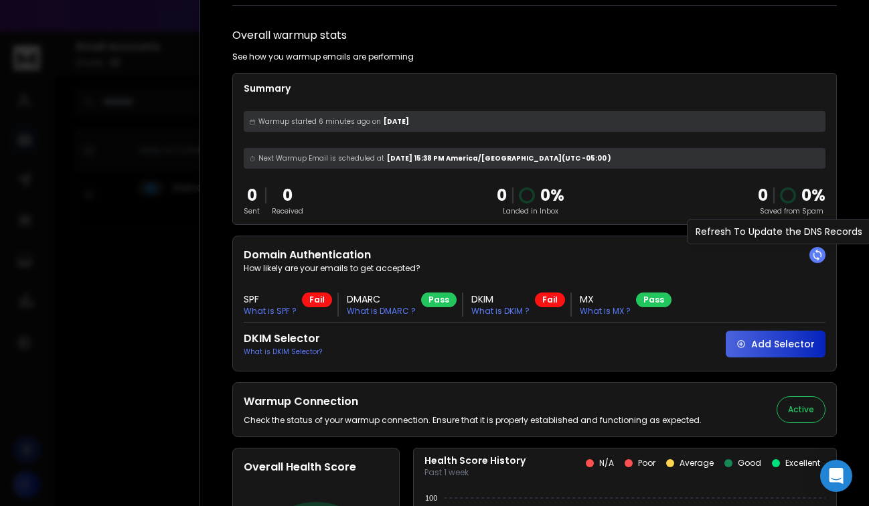
click at [815, 254] on icon at bounding box center [817, 254] width 13 height 13
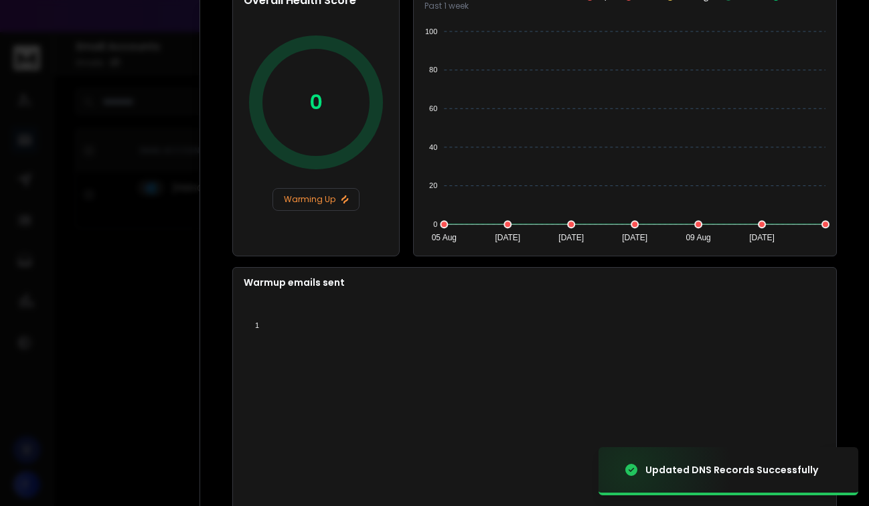
scroll to position [0, 0]
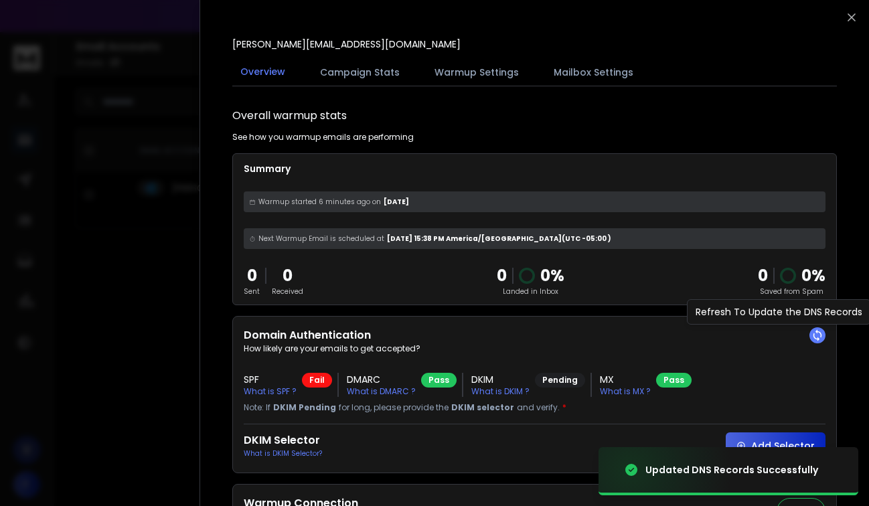
click at [811, 335] on icon at bounding box center [817, 335] width 13 height 13
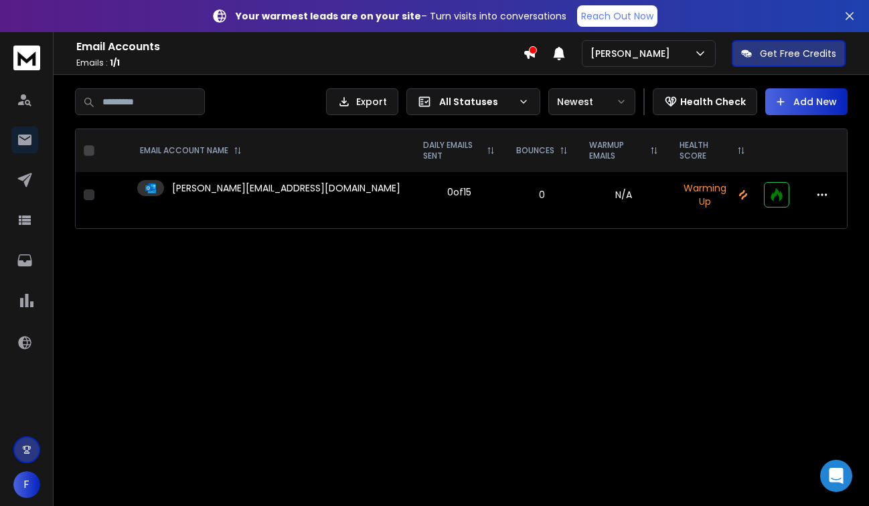
click at [818, 191] on icon at bounding box center [822, 195] width 12 height 12
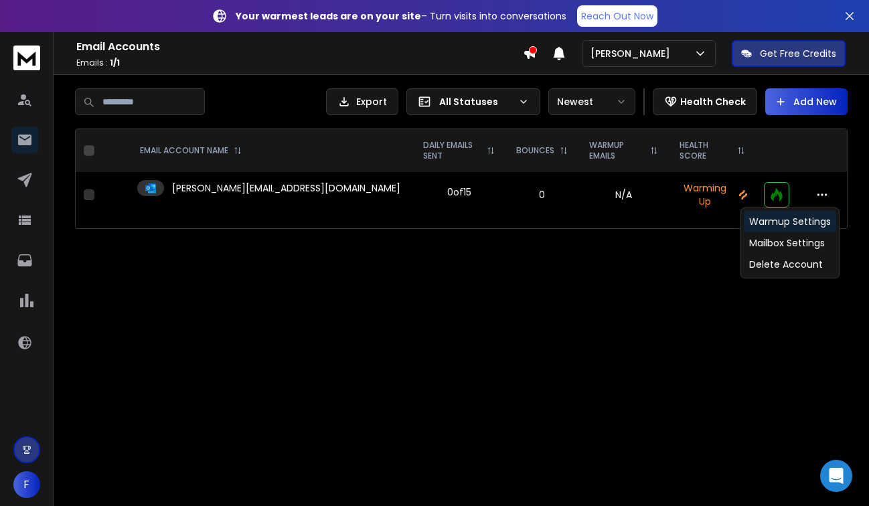
click at [811, 222] on div "Warmup Settings" at bounding box center [790, 221] width 92 height 21
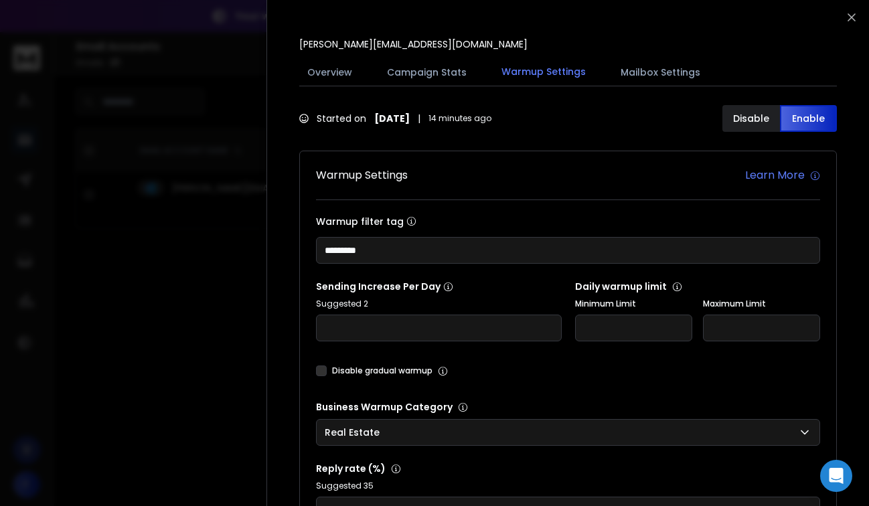
click at [417, 80] on button "Campaign Stats" at bounding box center [427, 72] width 96 height 29
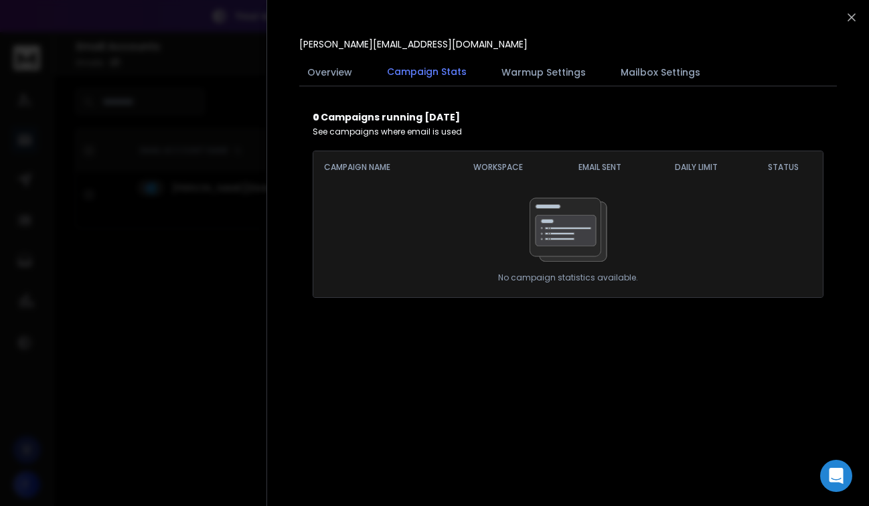
click at [317, 72] on button "Overview" at bounding box center [329, 72] width 61 height 29
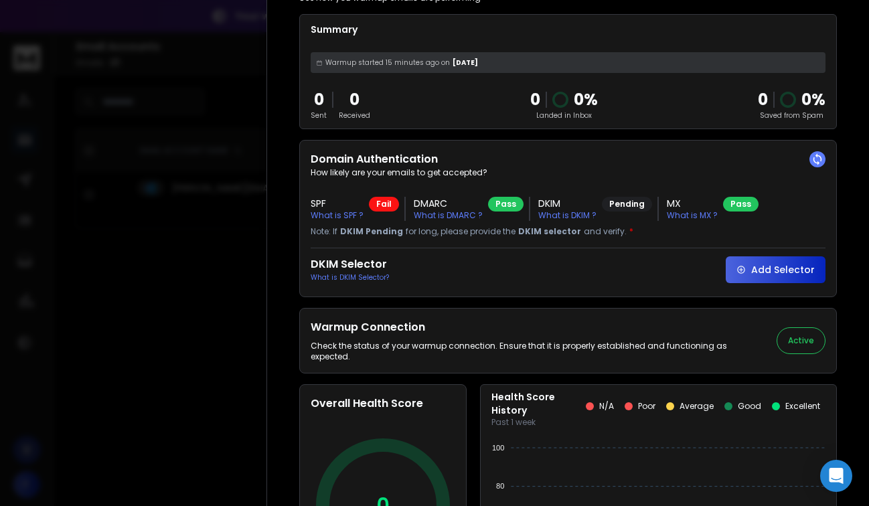
scroll to position [87, 0]
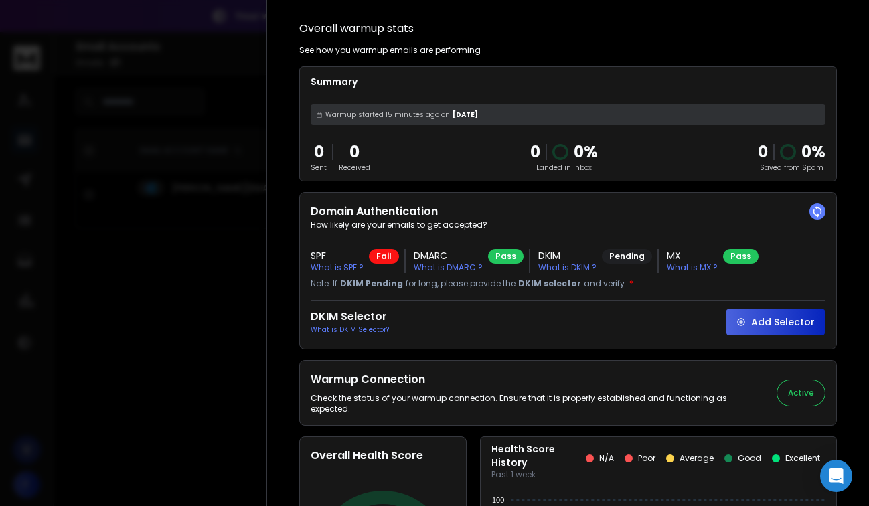
click at [823, 212] on div "Domain Authentication How likely are your emails to get accepted? SPF What is S…" at bounding box center [568, 270] width 538 height 157
click at [817, 213] on icon at bounding box center [817, 211] width 13 height 13
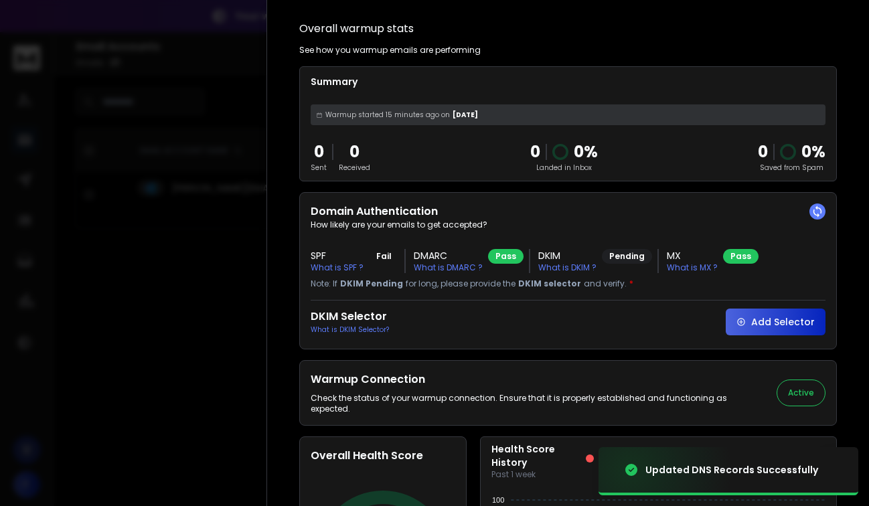
click at [392, 254] on div "Fail" at bounding box center [384, 256] width 30 height 15
click at [385, 254] on div "Fail" at bounding box center [384, 256] width 30 height 15
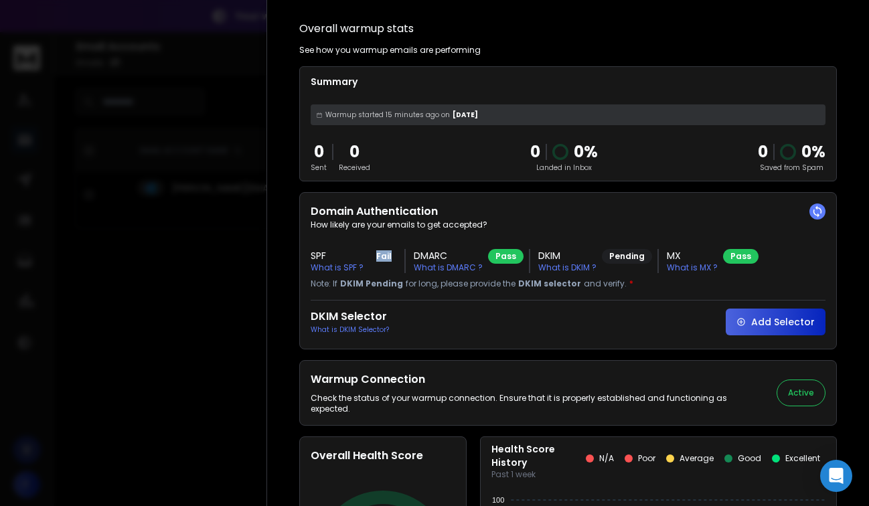
click at [385, 254] on div "Fail" at bounding box center [384, 256] width 30 height 15
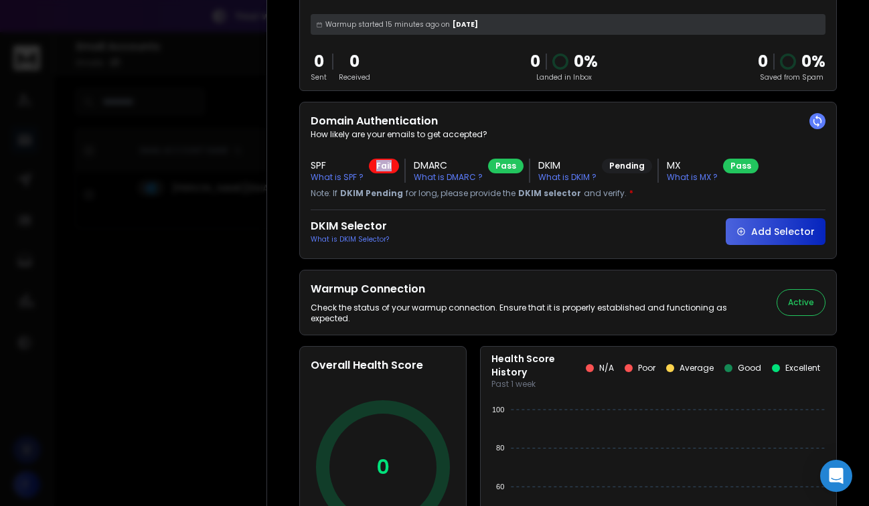
scroll to position [0, 0]
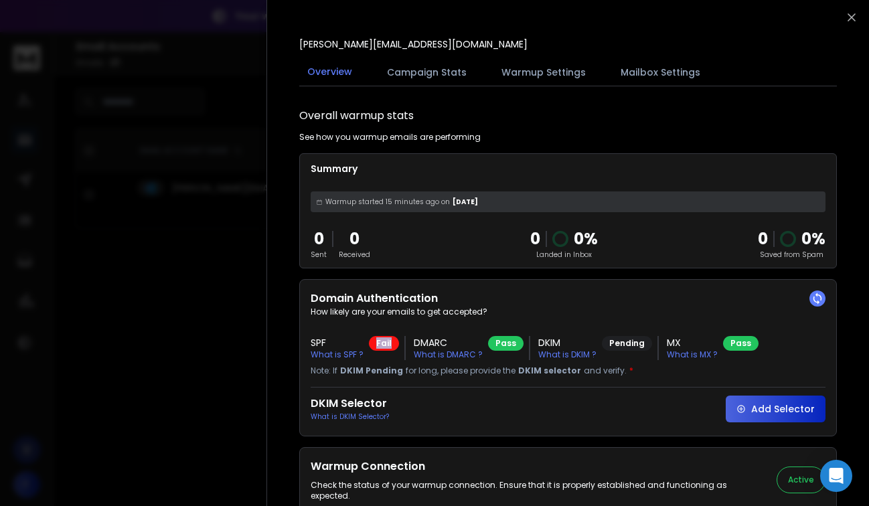
click at [764, 416] on button "Add Selector" at bounding box center [776, 409] width 100 height 27
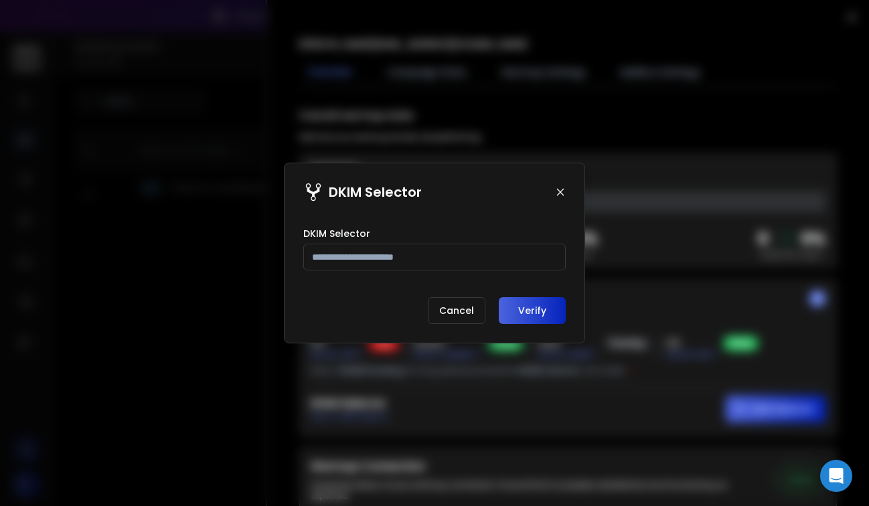
click at [560, 197] on div "DKIM Selector" at bounding box center [434, 192] width 262 height 20
click at [563, 186] on div "DKIM Selector" at bounding box center [434, 192] width 262 height 20
click at [562, 191] on icon at bounding box center [560, 192] width 7 height 7
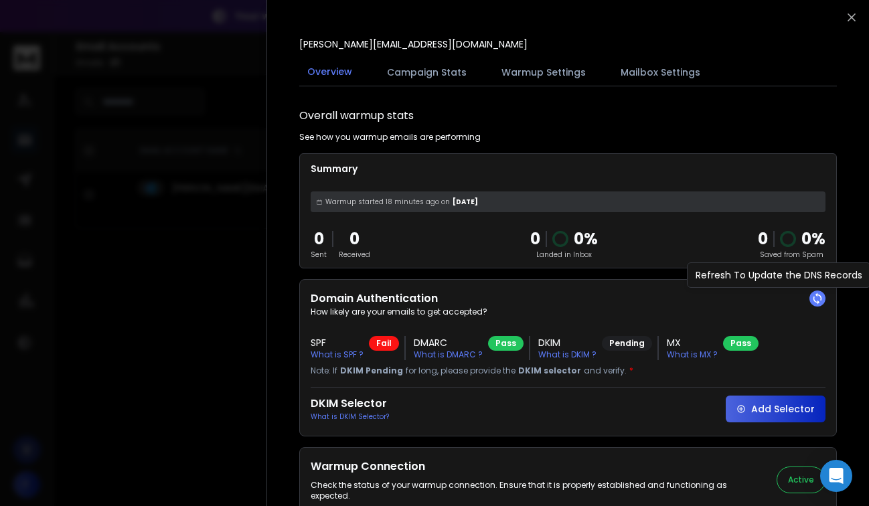
click at [811, 299] on icon at bounding box center [817, 298] width 13 height 13
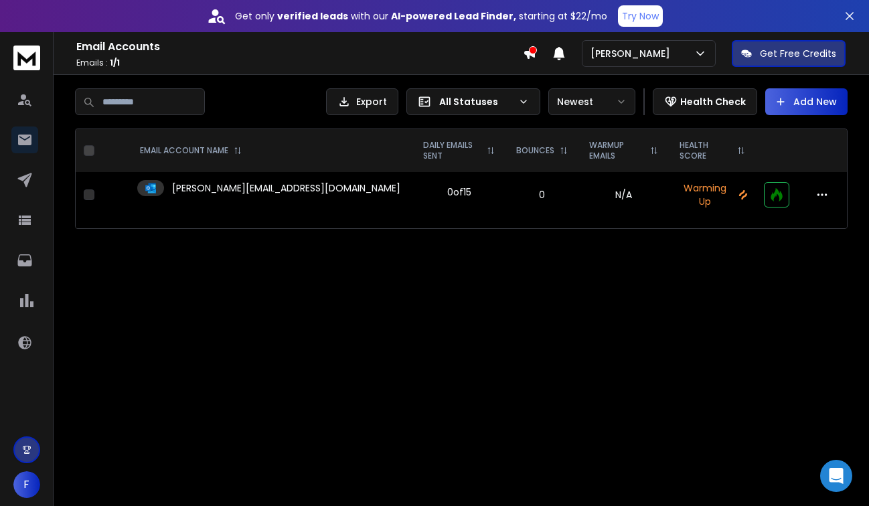
click at [412, 185] on td "0 of 15" at bounding box center [459, 189] width 94 height 35
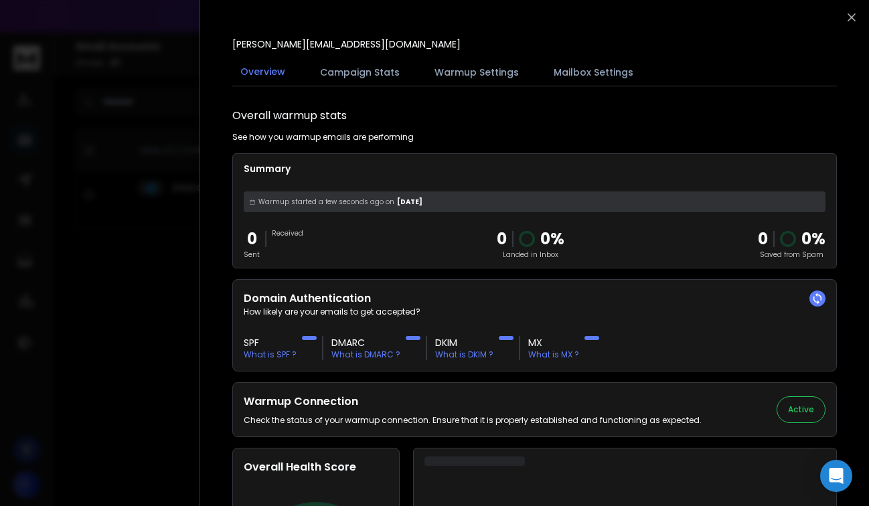
click at [120, 257] on div at bounding box center [434, 253] width 869 height 506
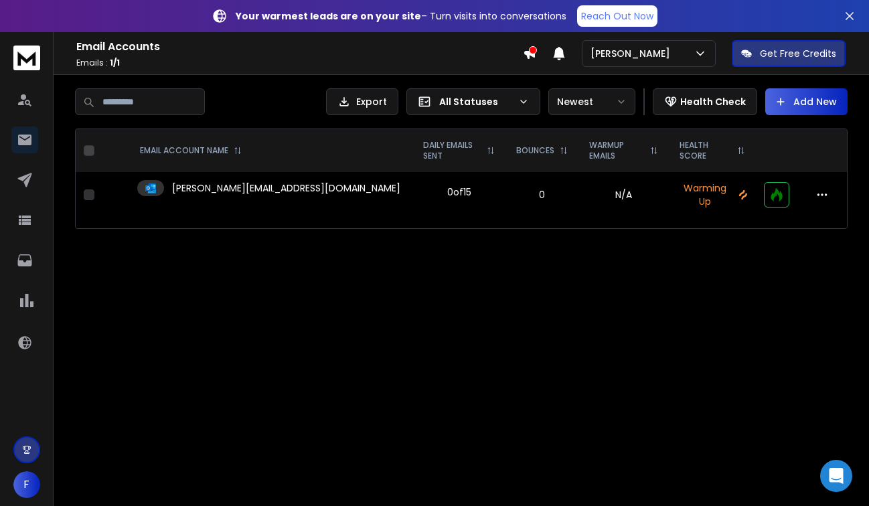
click at [827, 195] on button at bounding box center [821, 194] width 33 height 23
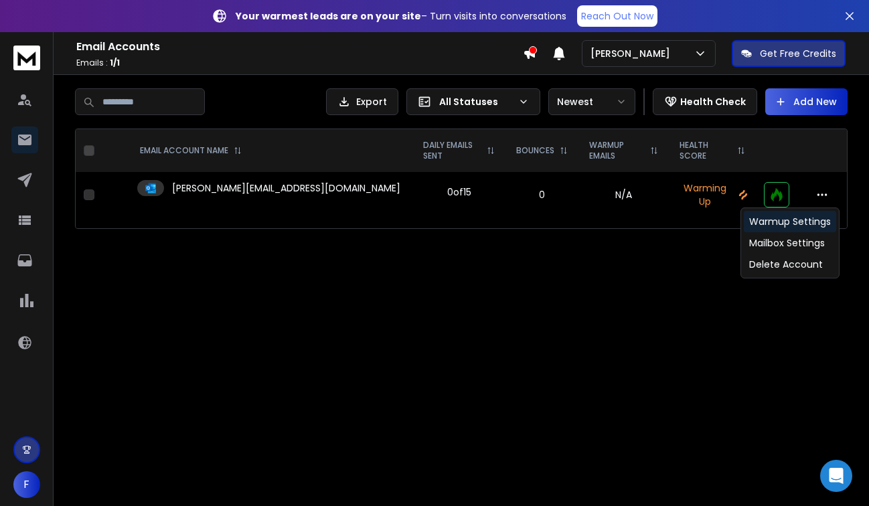
click at [796, 220] on div "Warmup Settings" at bounding box center [790, 221] width 92 height 21
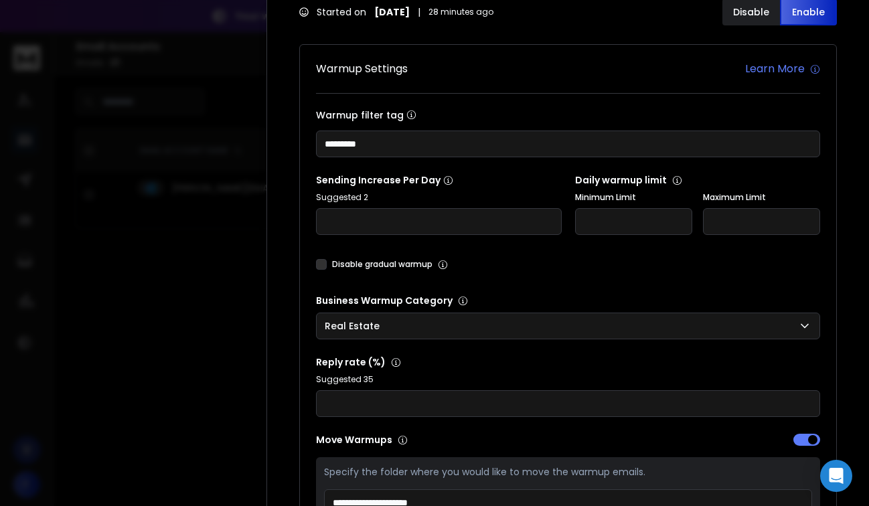
scroll to position [110, 0]
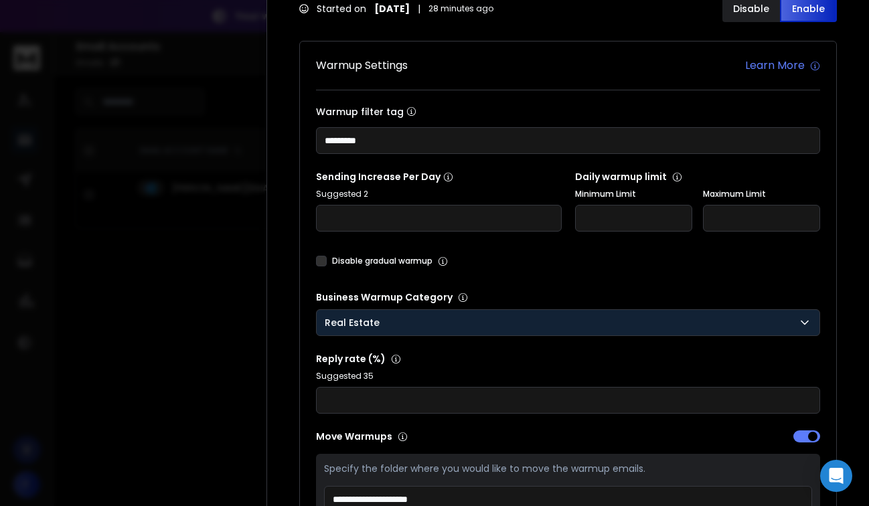
click at [444, 318] on div "Real Estate" at bounding box center [568, 322] width 487 height 13
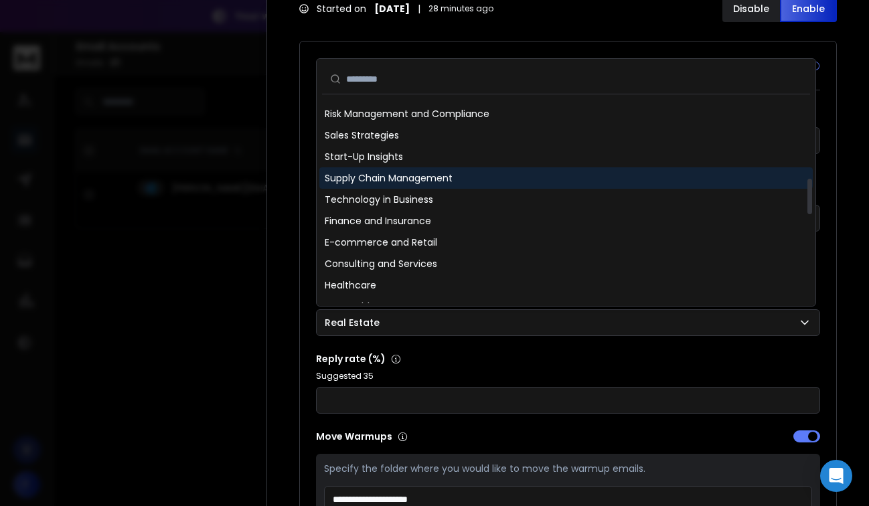
scroll to position [432, 0]
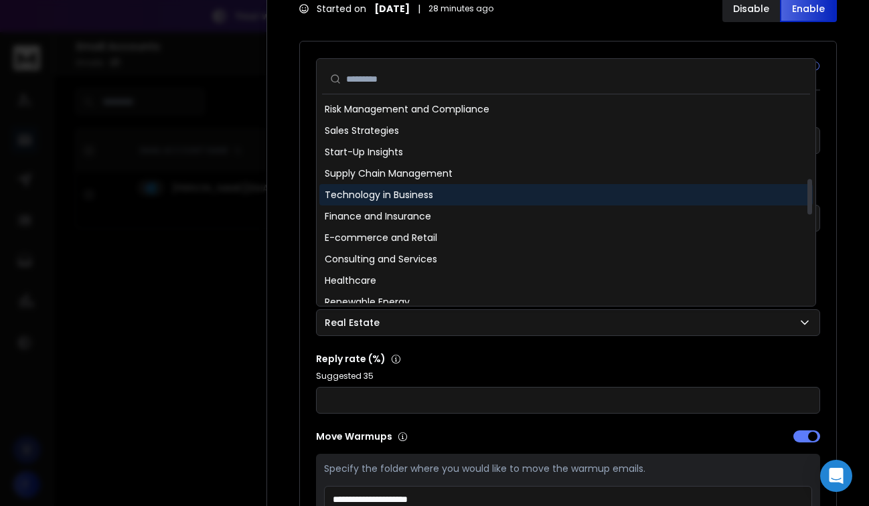
click at [405, 191] on span "Technology in Business" at bounding box center [379, 194] width 108 height 13
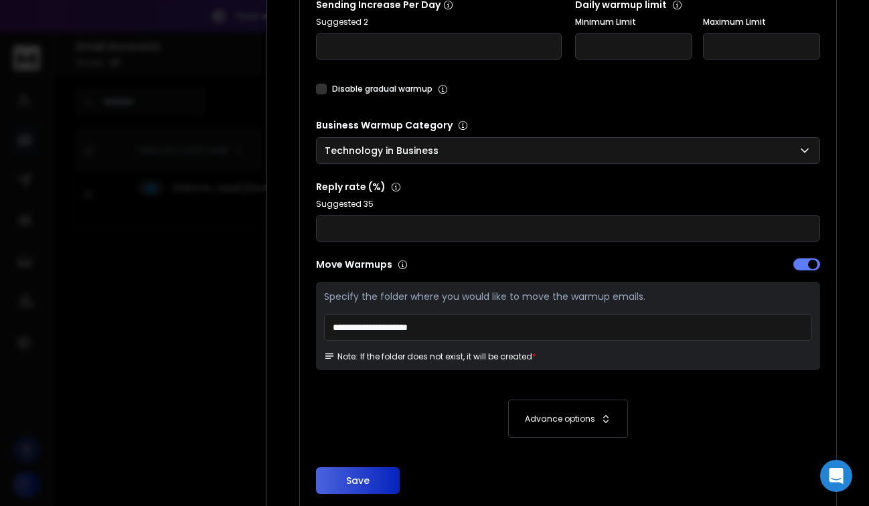
scroll to position [324, 0]
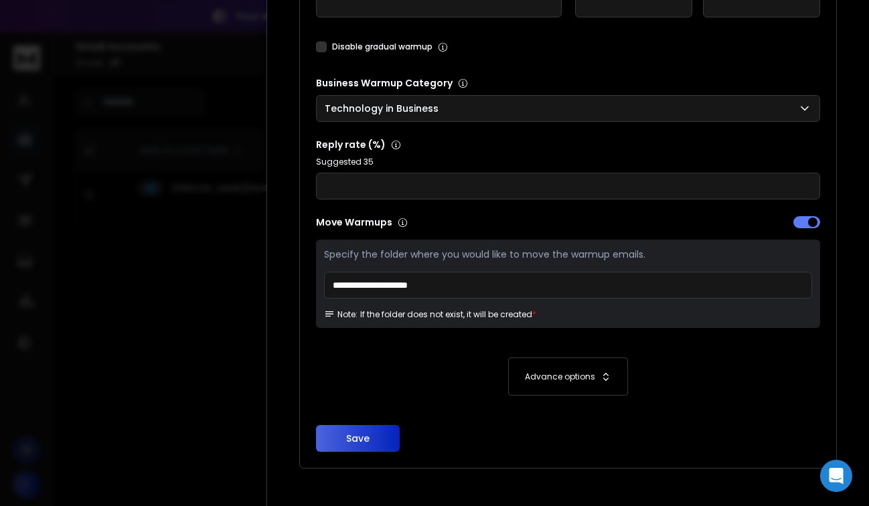
click at [556, 378] on p "Advance options" at bounding box center [560, 377] width 70 height 11
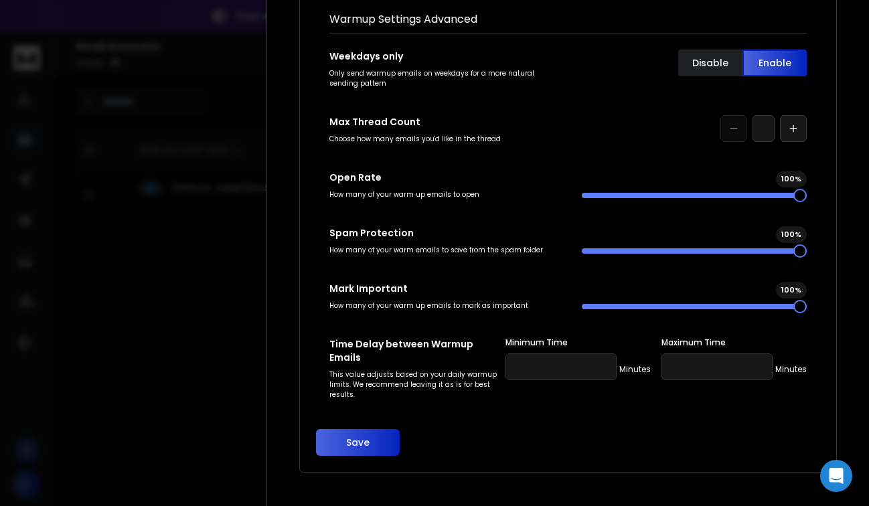
scroll to position [730, 0]
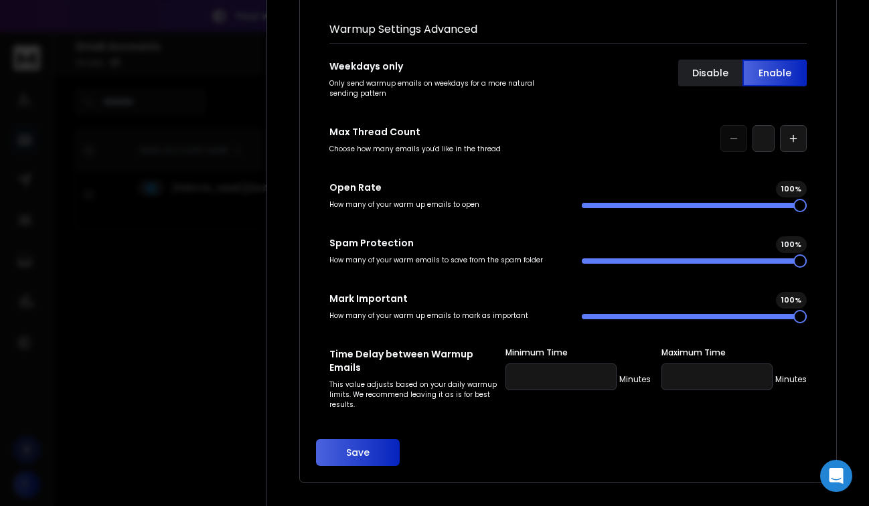
click at [392, 440] on button "Save" at bounding box center [358, 452] width 84 height 27
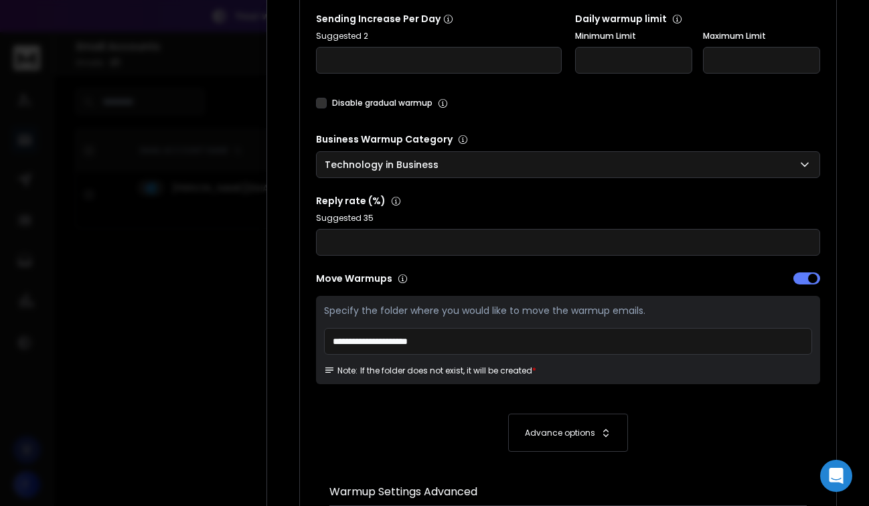
scroll to position [0, 0]
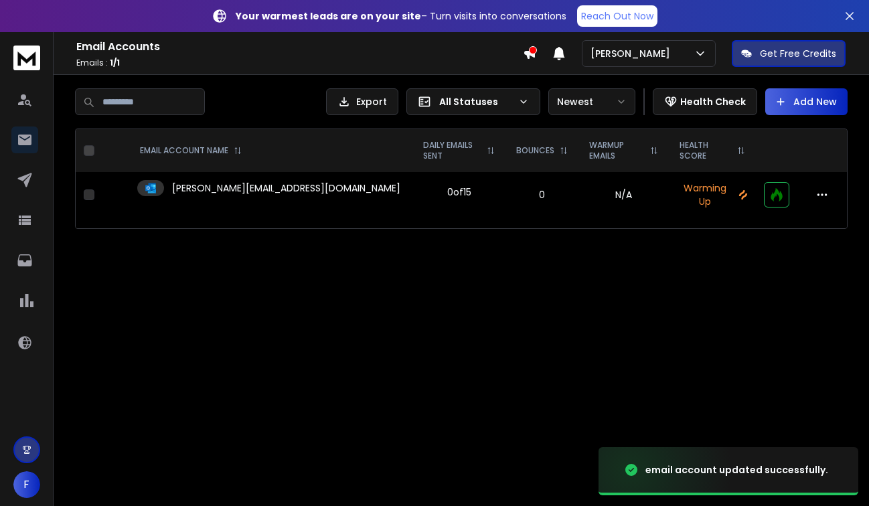
click at [829, 189] on button at bounding box center [821, 194] width 33 height 23
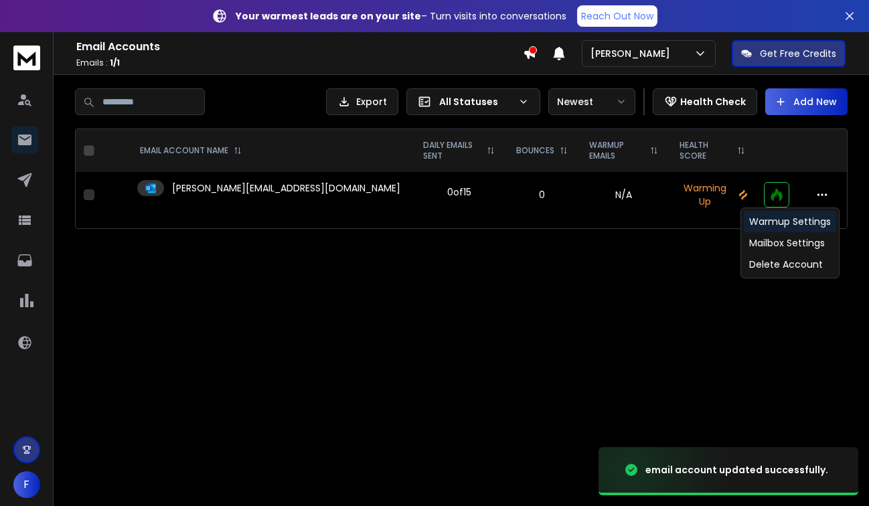
click at [786, 222] on div "Warmup Settings" at bounding box center [790, 221] width 92 height 21
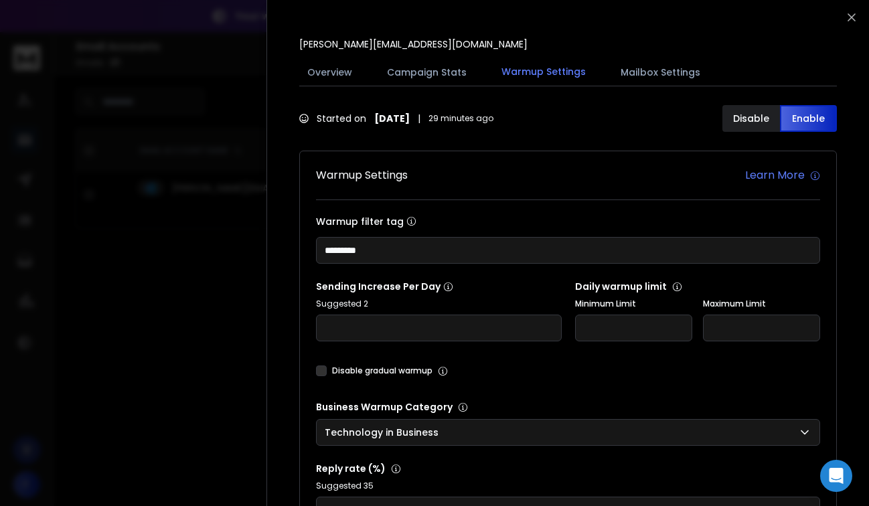
click at [345, 72] on button "Overview" at bounding box center [329, 72] width 61 height 29
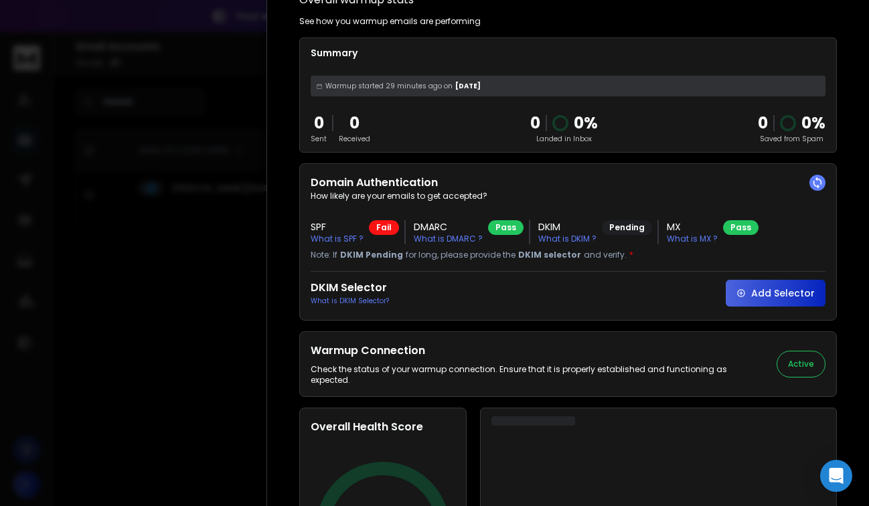
scroll to position [120, 0]
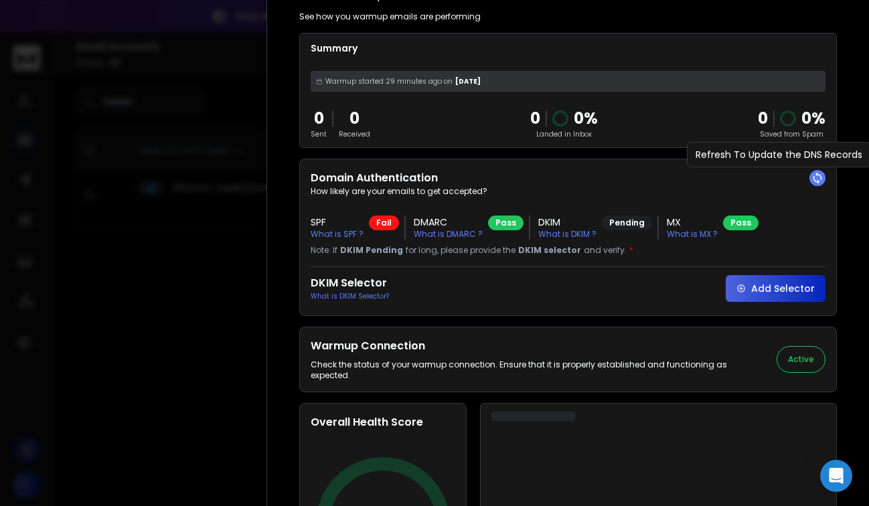
click at [817, 171] on icon at bounding box center [817, 177] width 13 height 13
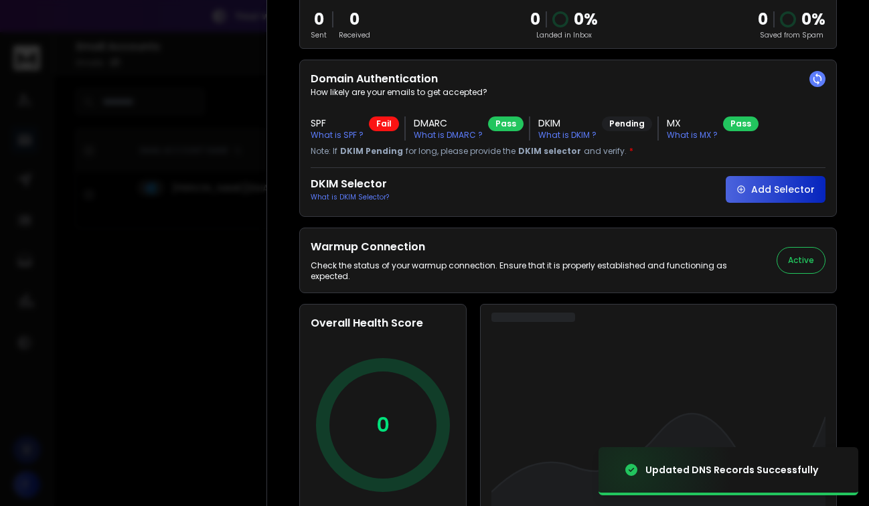
scroll to position [223, 0]
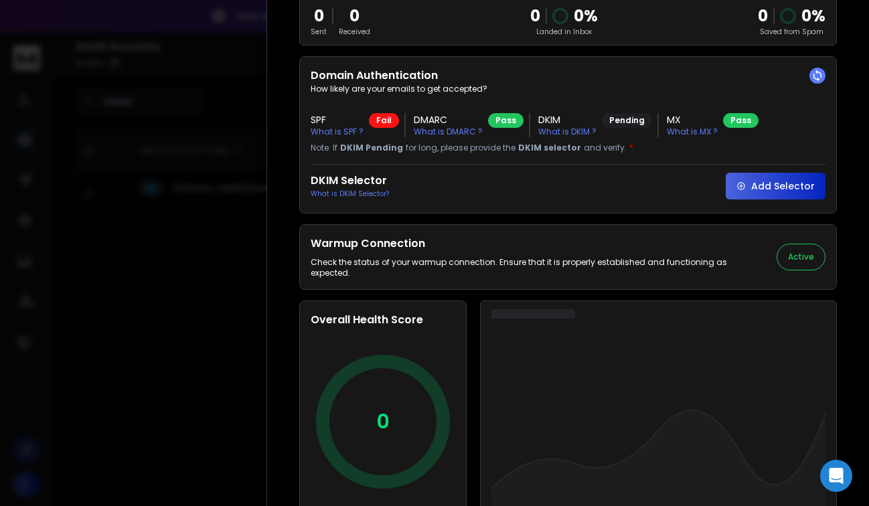
click at [738, 187] on icon at bounding box center [740, 185] width 9 height 9
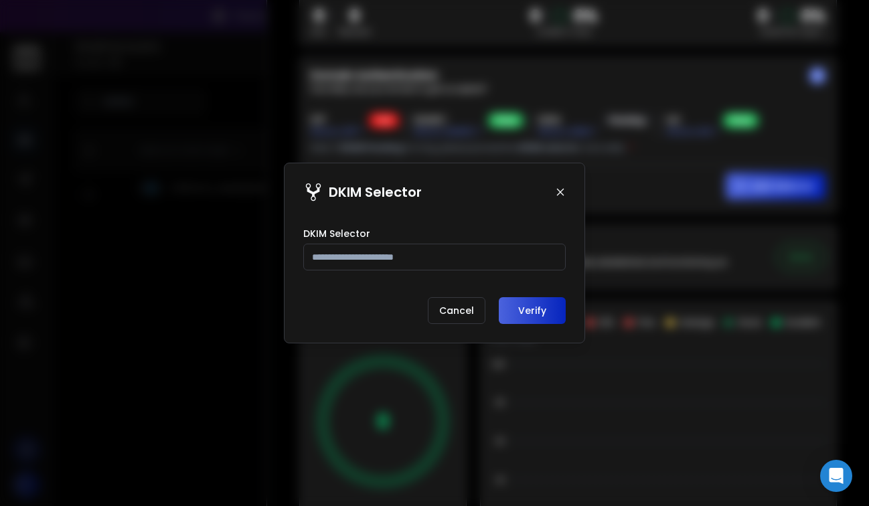
click at [556, 197] on icon at bounding box center [560, 192] width 11 height 11
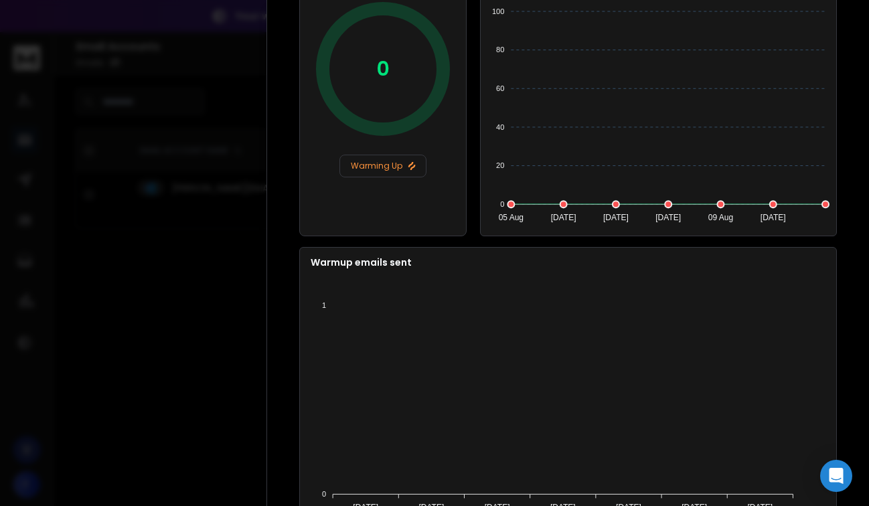
scroll to position [575, 0]
